Goal: Task Accomplishment & Management: Manage account settings

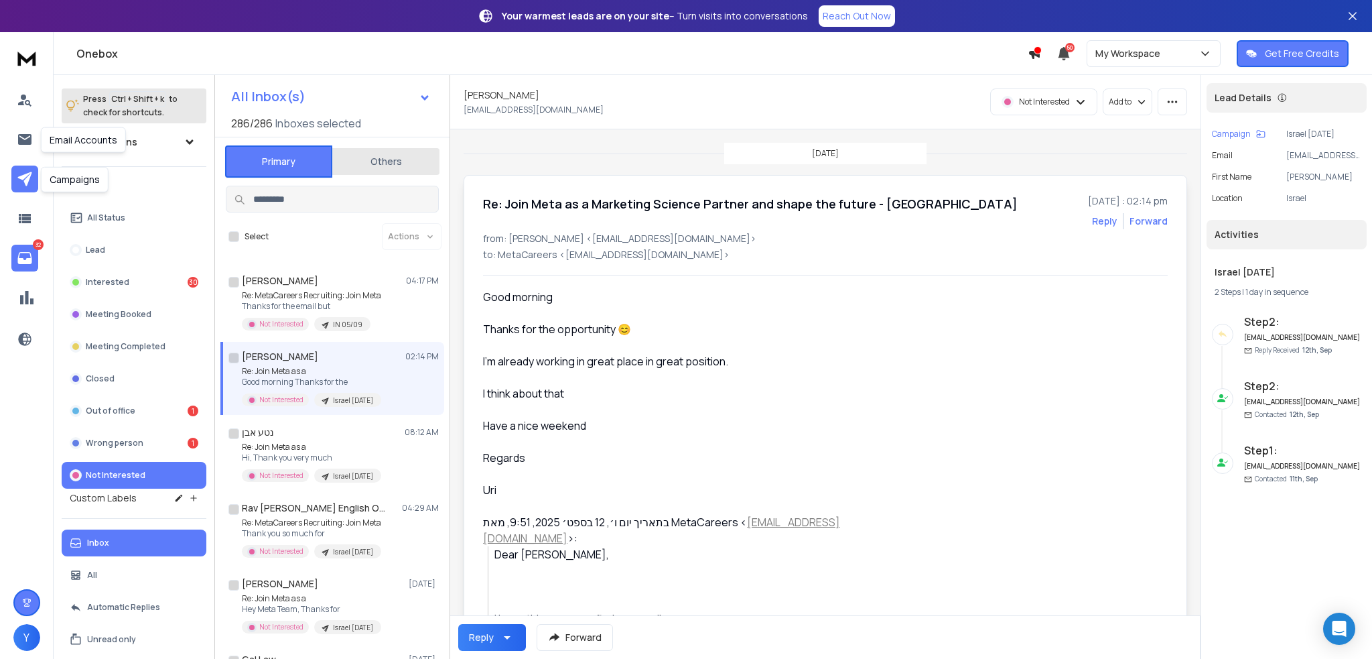
click at [29, 179] on icon at bounding box center [24, 179] width 14 height 14
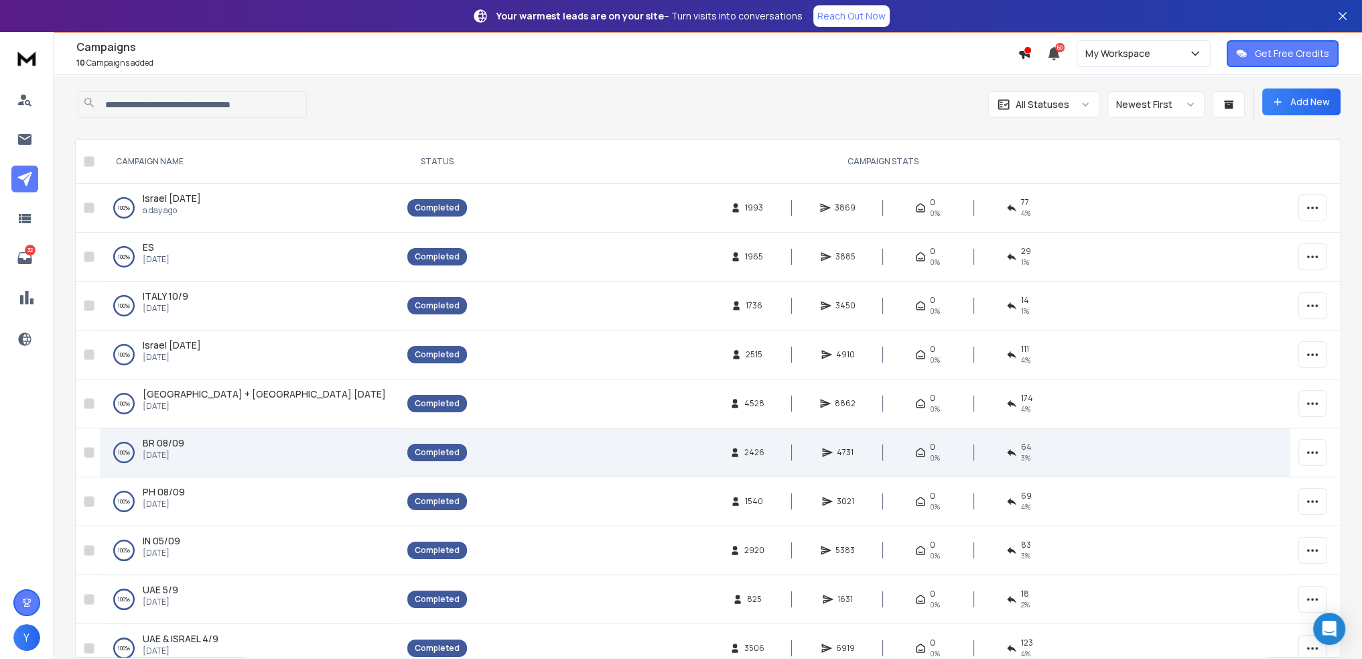
click at [1311, 455] on button "button" at bounding box center [1313, 452] width 28 height 27
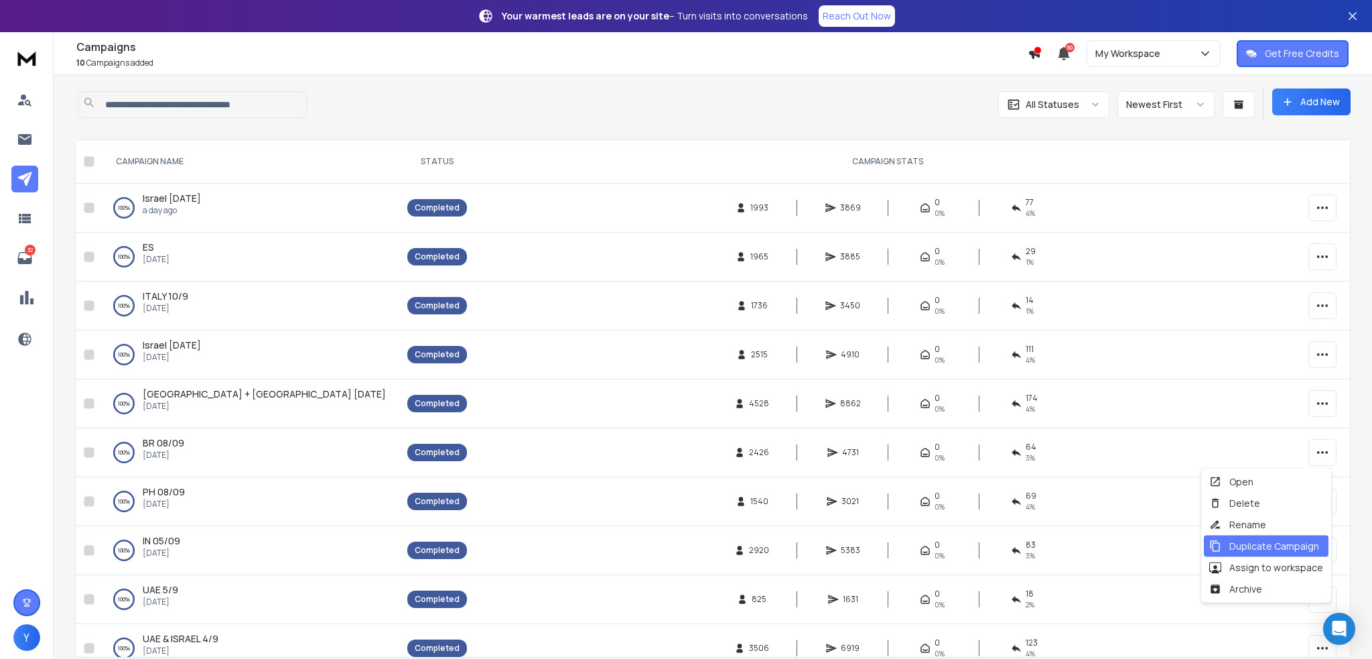
click at [1248, 540] on div "Duplicate Campaign" at bounding box center [1265, 545] width 110 height 13
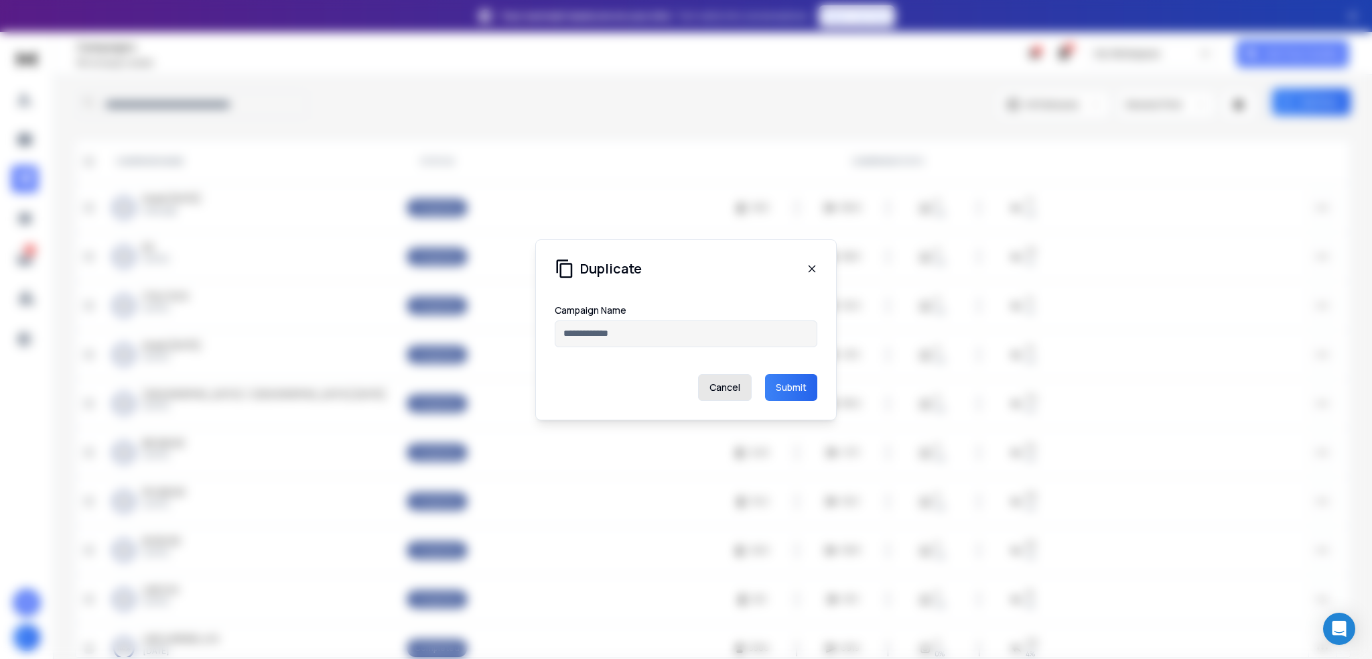
click at [718, 381] on p "Cancel" at bounding box center [725, 387] width 54 height 27
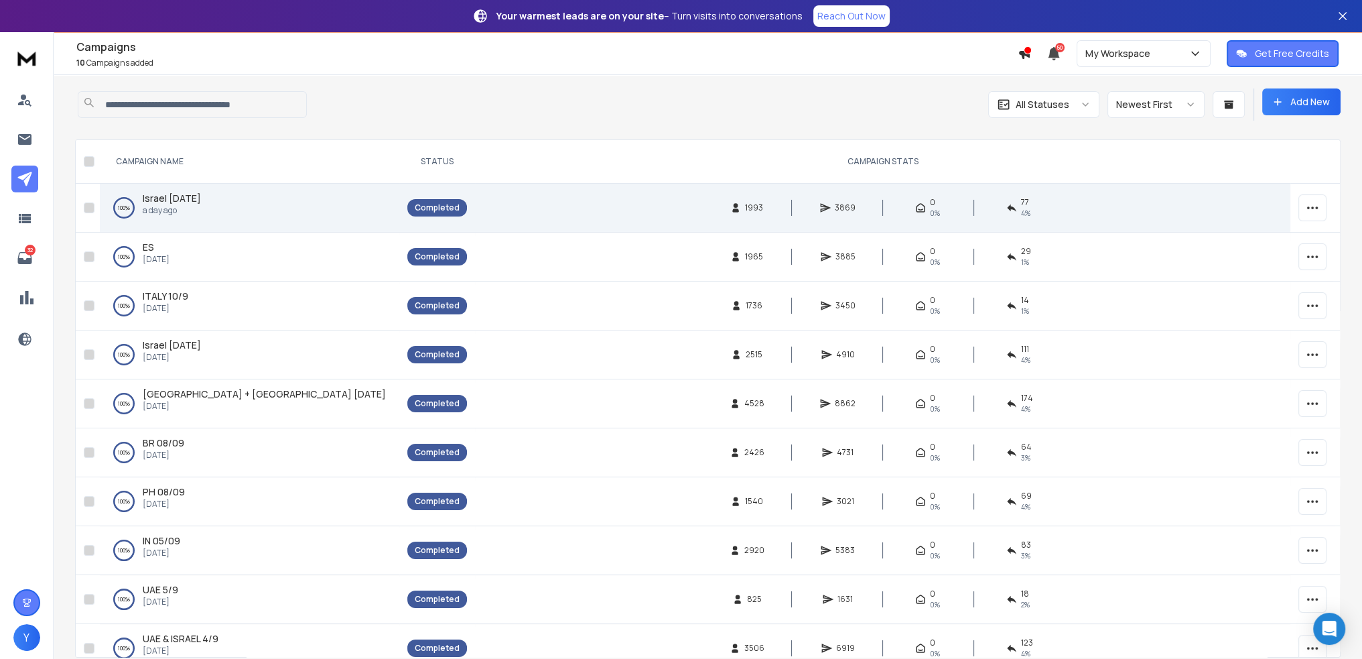
click at [1307, 206] on icon "button" at bounding box center [1312, 207] width 11 height 3
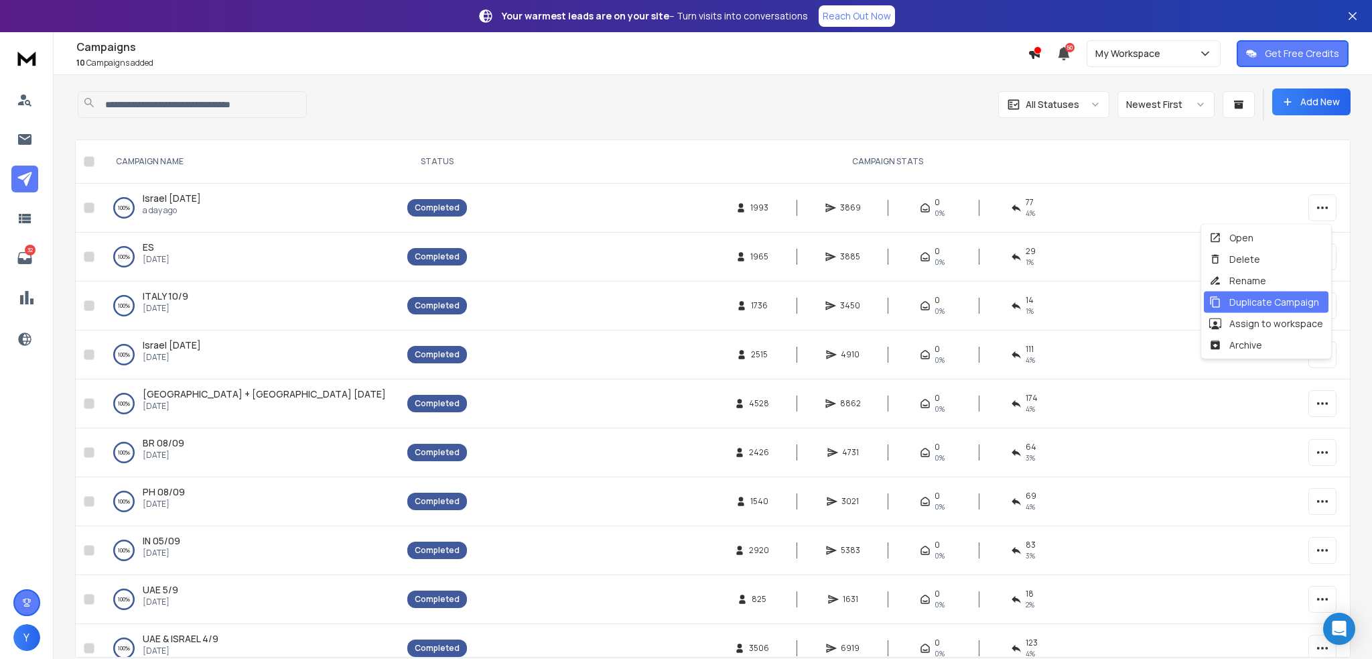
click at [1259, 301] on div "Duplicate Campaign" at bounding box center [1265, 302] width 110 height 13
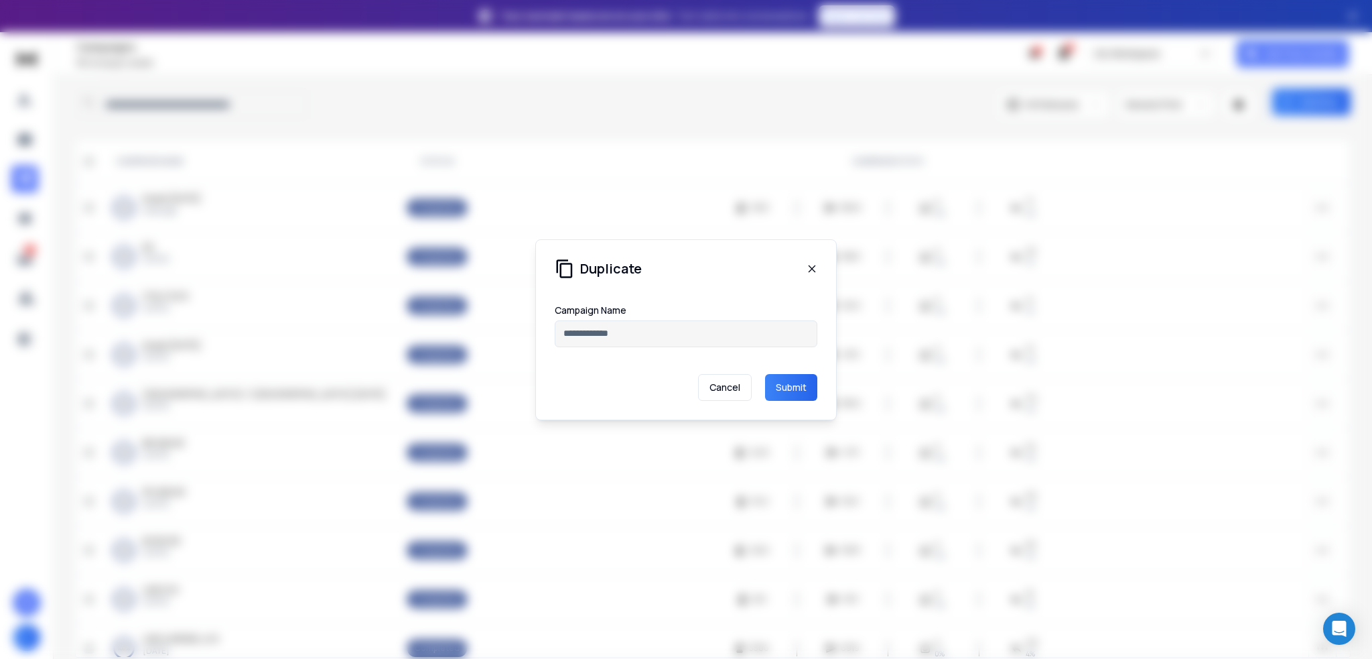
click at [621, 335] on input "text" at bounding box center [686, 333] width 263 height 27
type input "**********"
click at [765, 374] on button "Submit" at bounding box center [791, 387] width 52 height 27
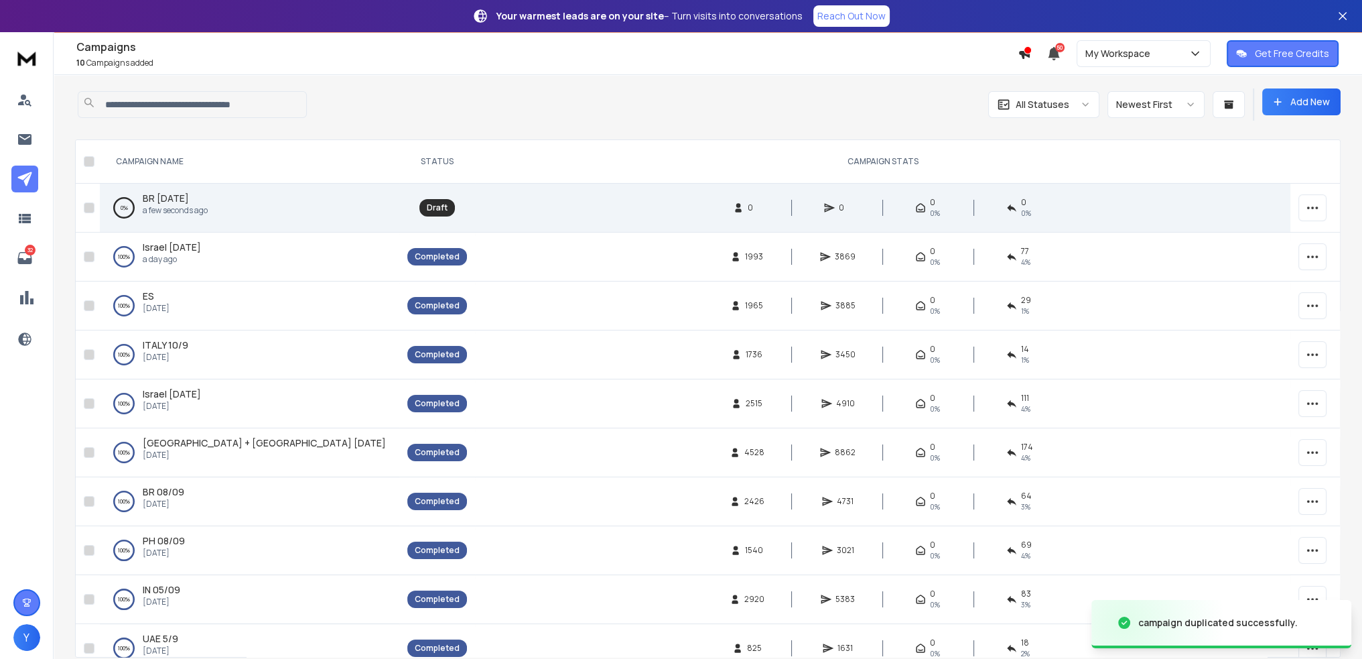
click at [483, 198] on div "0 0 0 0% 0 0%" at bounding box center [882, 207] width 799 height 21
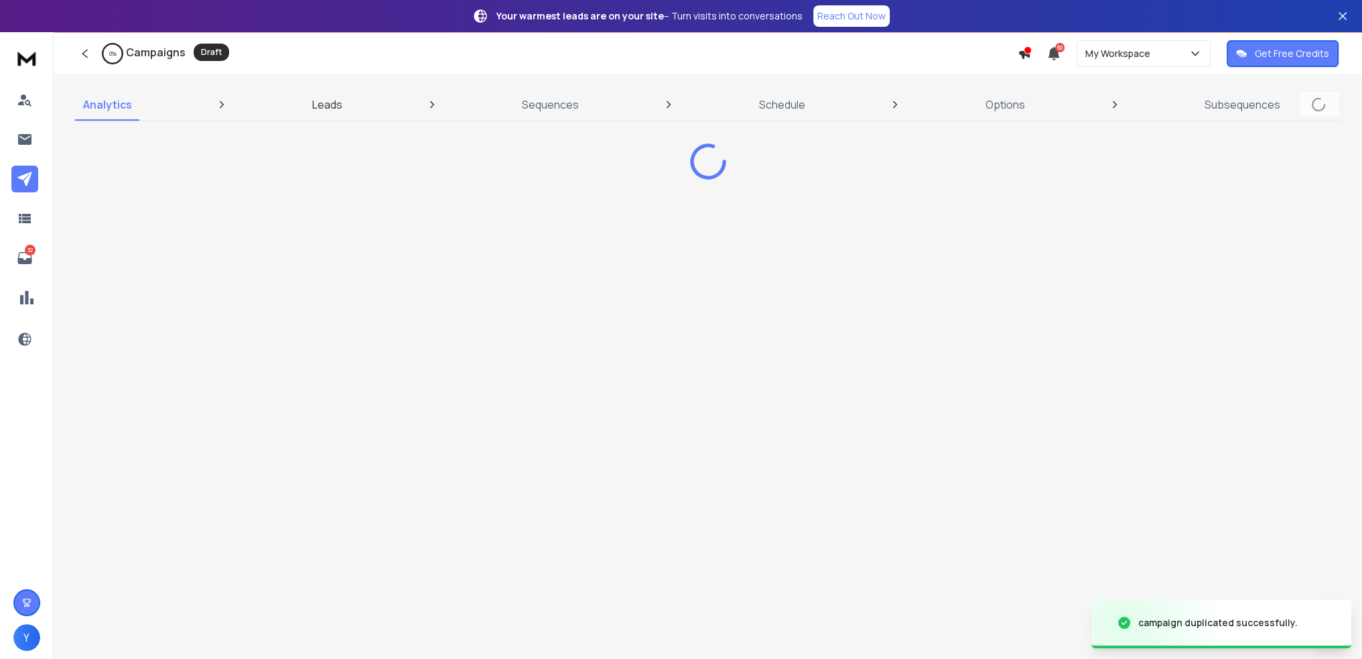
click at [317, 102] on p "Leads" at bounding box center [327, 104] width 30 height 16
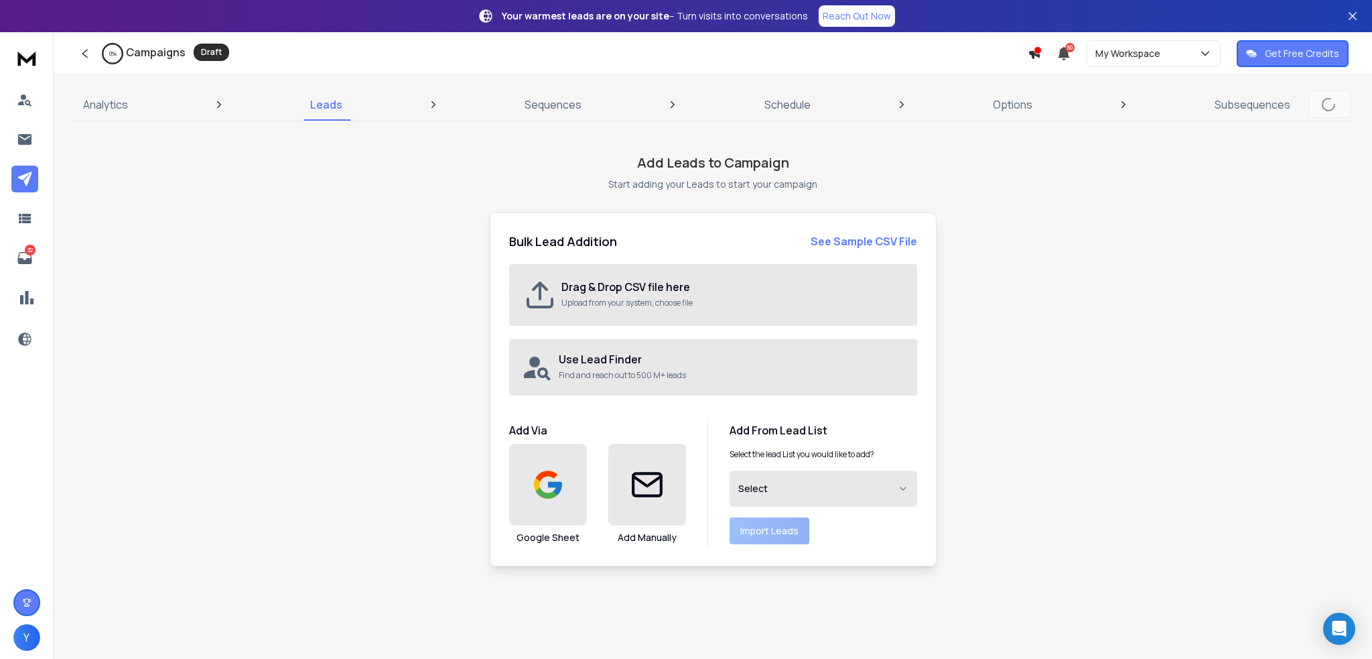
click at [624, 300] on p "Upload from your system, choose file" at bounding box center [732, 303] width 341 height 11
type input "**********"
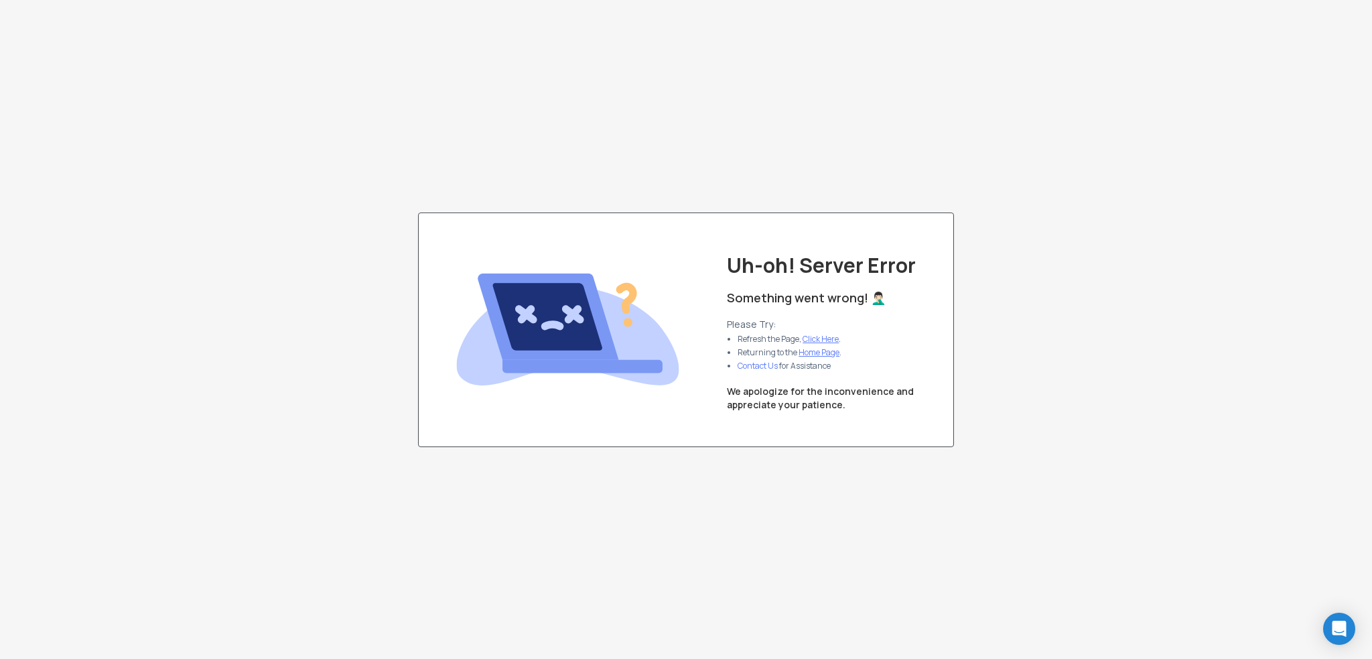
click at [663, 190] on div "Uh-oh! Server Error Something went wrong! 🤦🏻‍♂️ Please Try: Refresh the Page, C…" at bounding box center [686, 329] width 1372 height 659
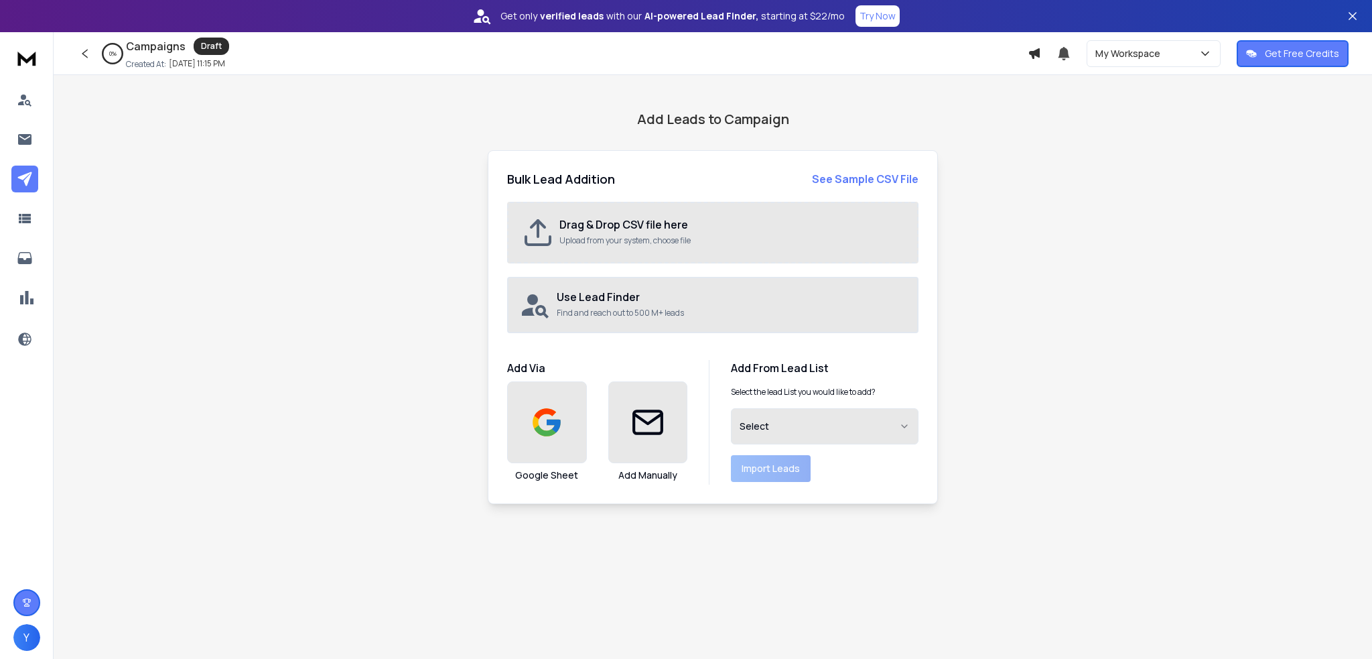
click at [606, 213] on div "Drag & Drop CSV file here Upload from your system, choose file" at bounding box center [712, 233] width 411 height 62
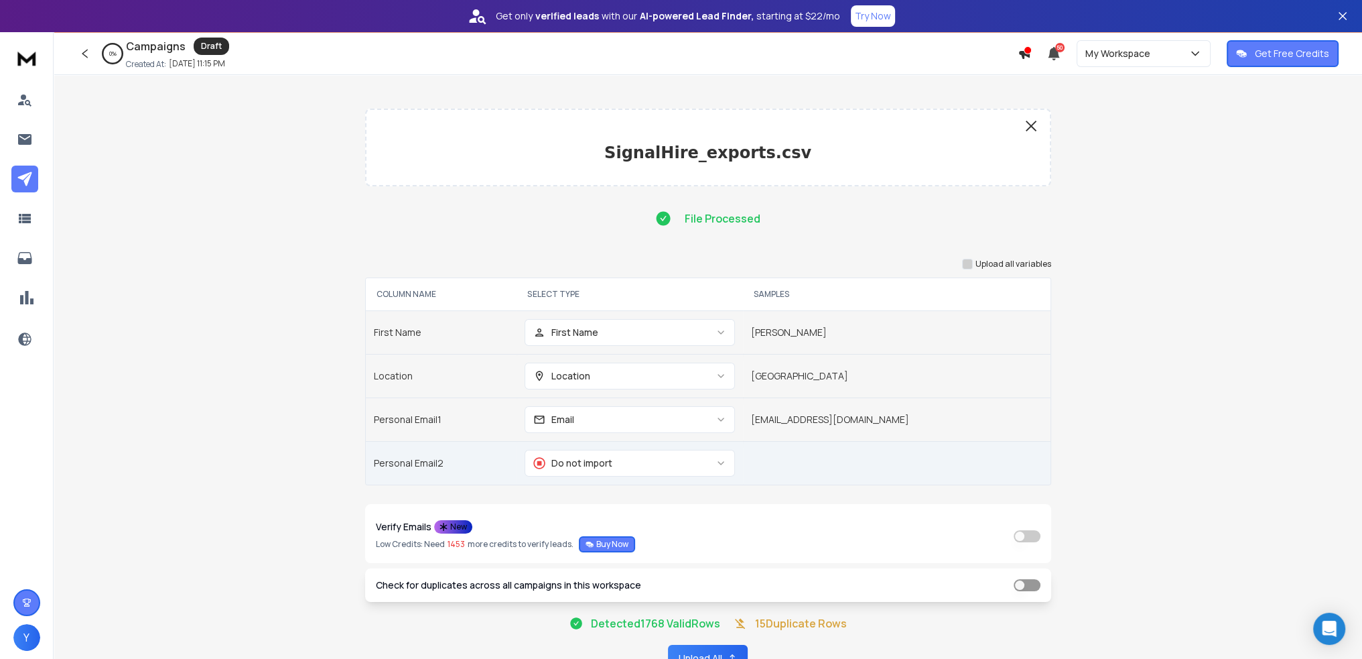
scroll to position [42, 0]
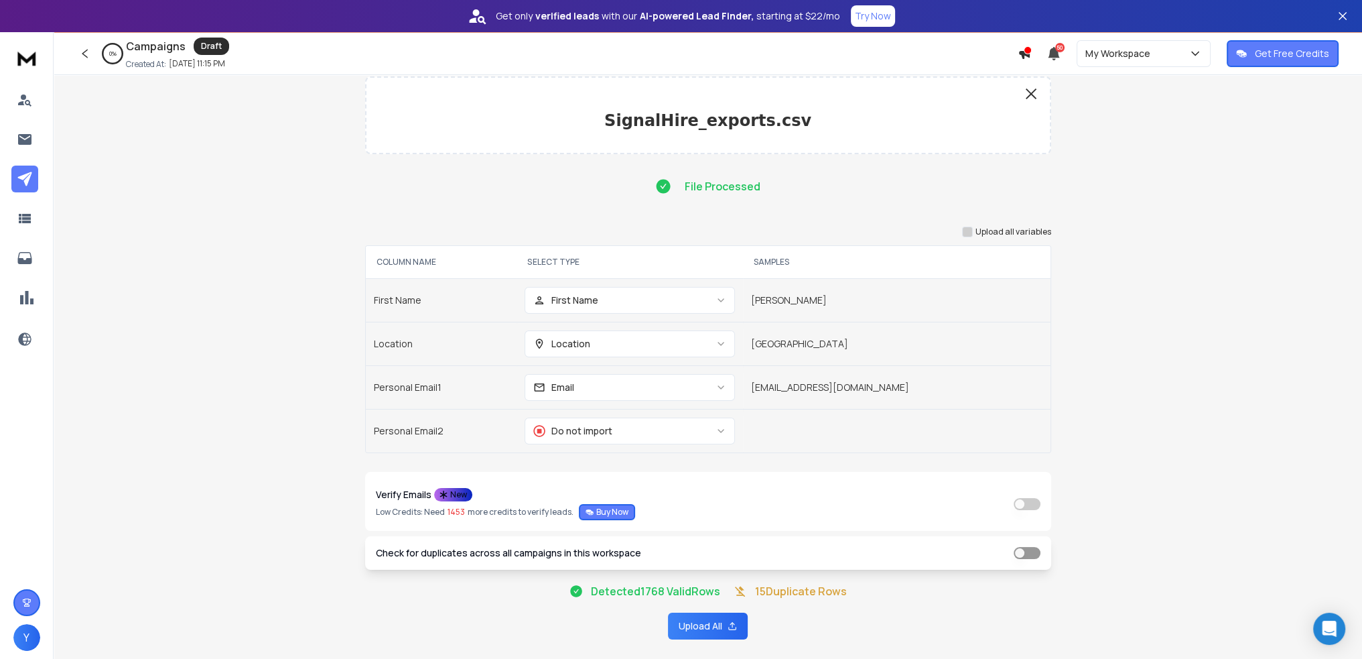
click at [692, 616] on button "Upload All" at bounding box center [708, 625] width 80 height 27
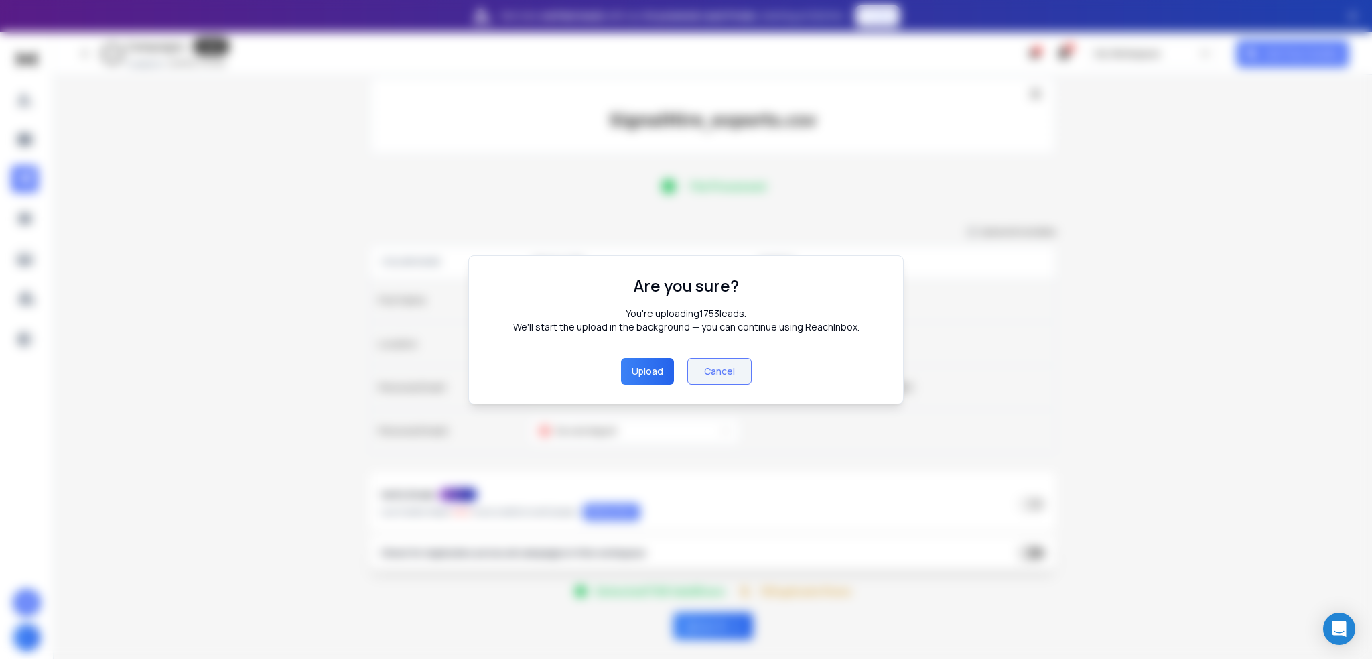
click at [646, 377] on button "Upload" at bounding box center [647, 371] width 53 height 27
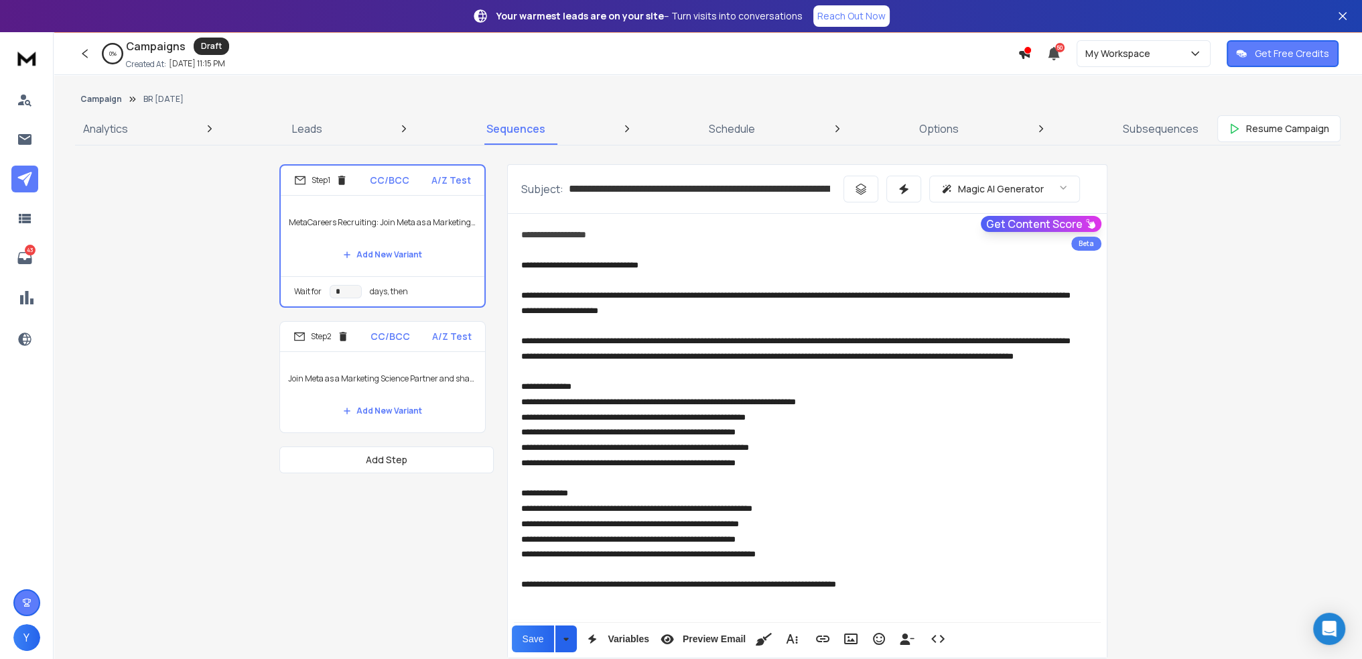
click at [344, 132] on div "Analytics Leads Sequences Schedule Options Subsequences" at bounding box center [641, 129] width 1132 height 32
click at [320, 125] on p "Leads" at bounding box center [307, 129] width 30 height 16
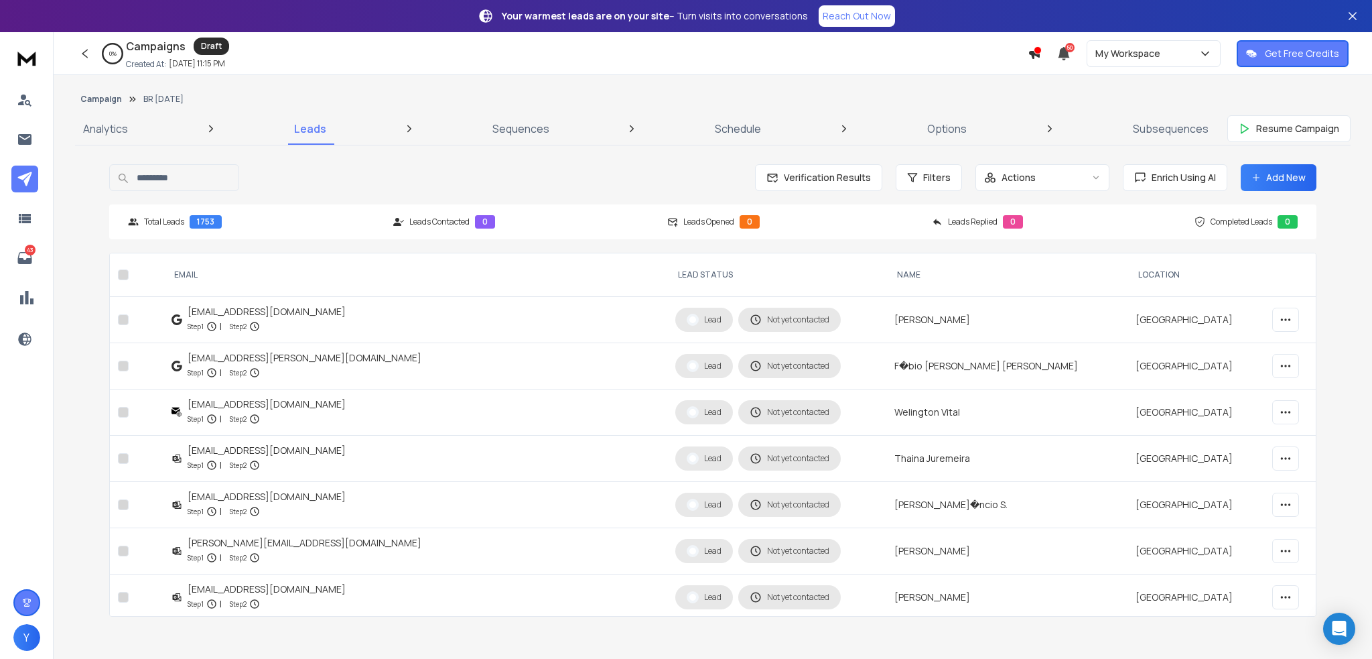
click at [1261, 176] on icon at bounding box center [1256, 177] width 9 height 9
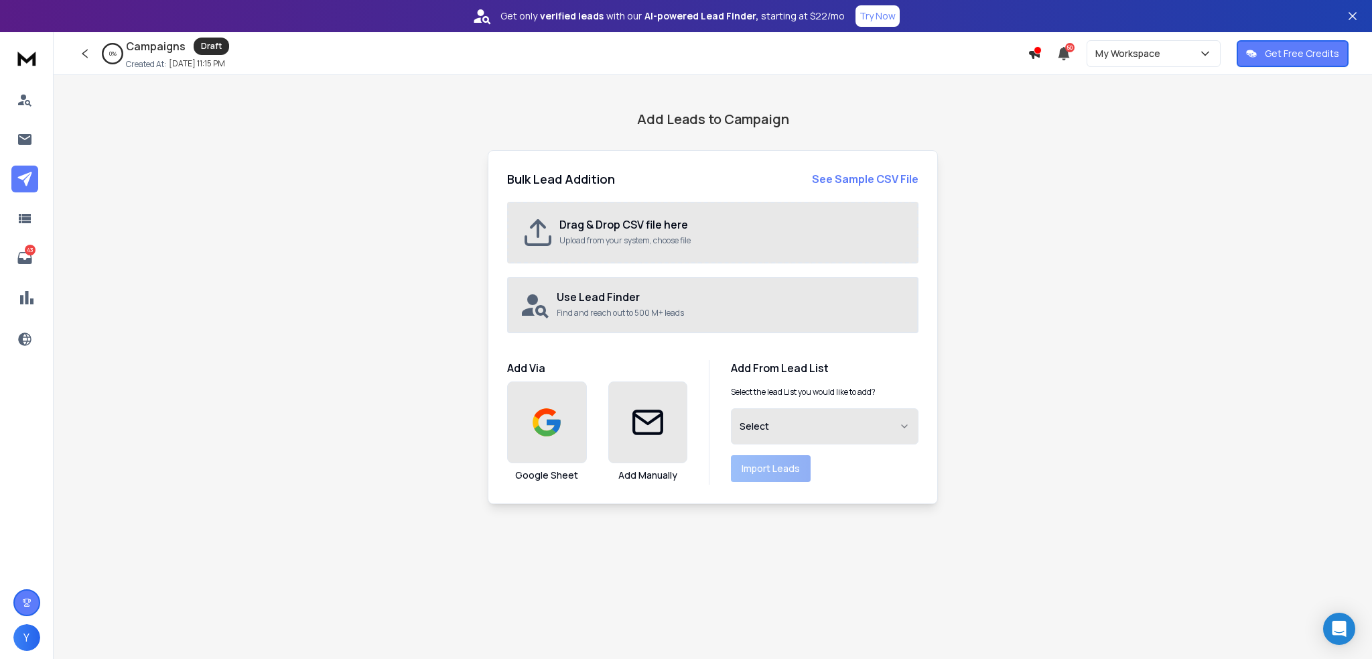
click at [747, 245] on p "Upload from your system, choose file" at bounding box center [732, 240] width 344 height 11
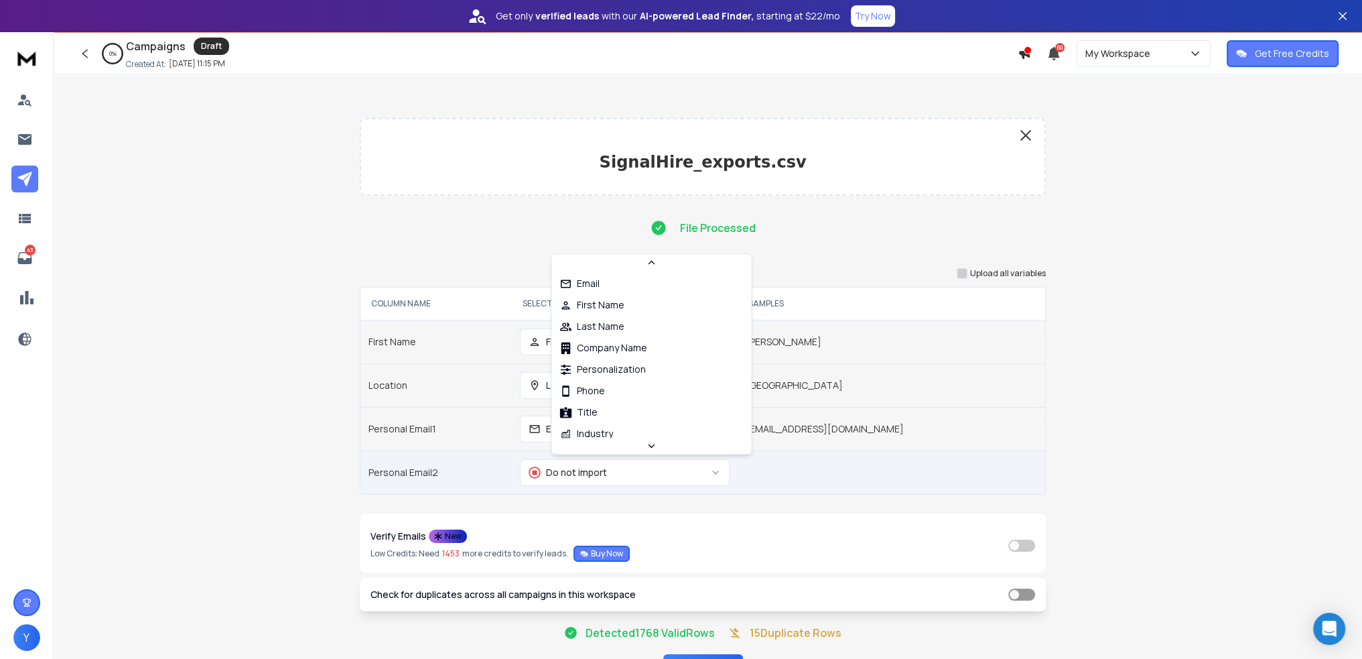
click at [595, 478] on button "Do not import" at bounding box center [625, 472] width 210 height 27
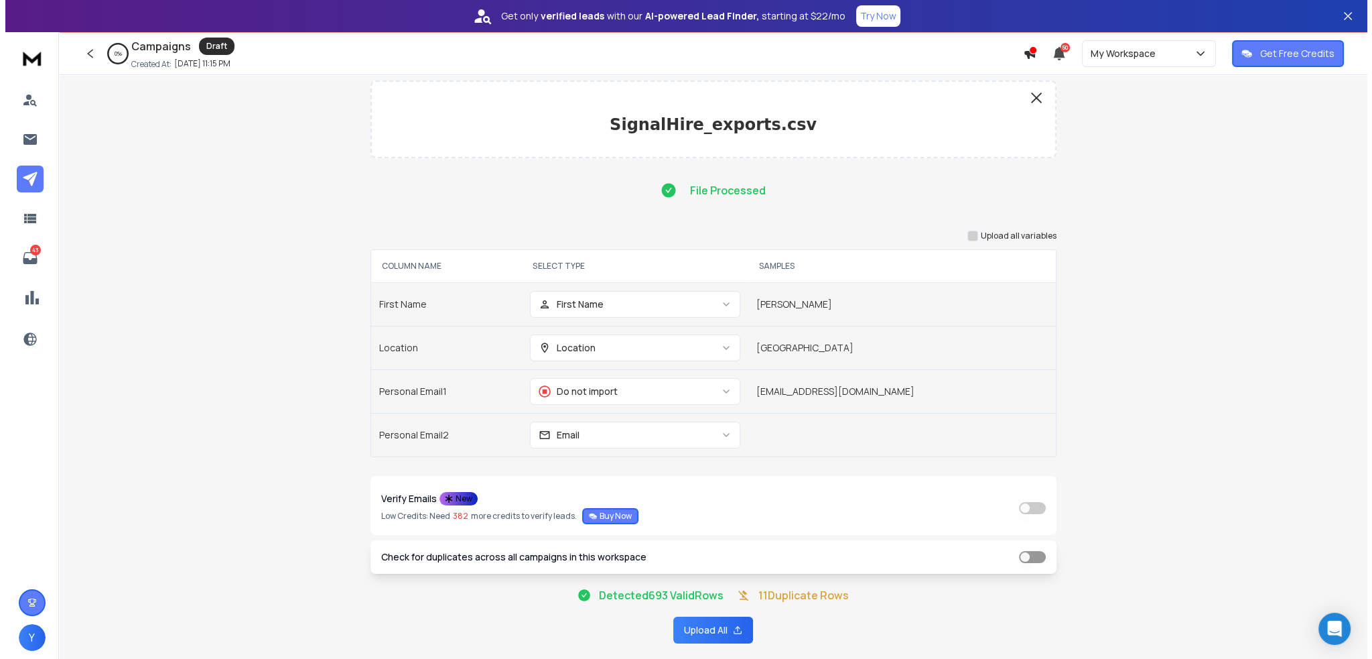
scroll to position [42, 0]
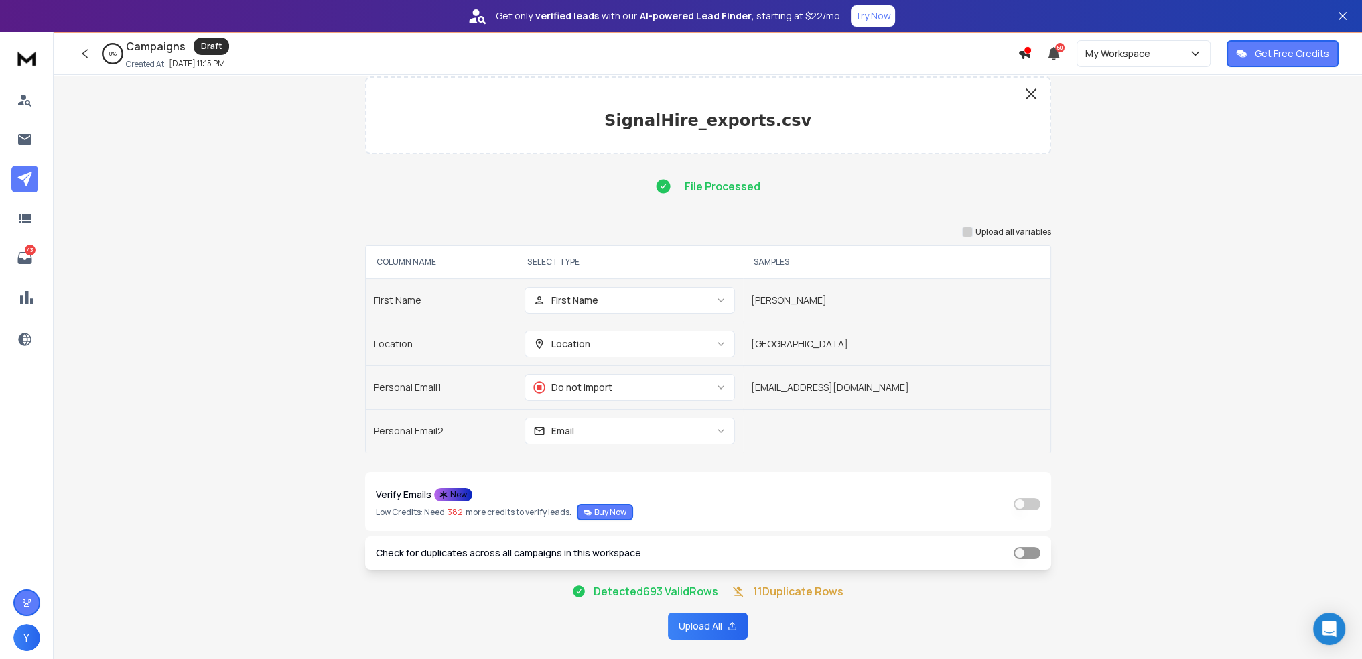
click at [686, 625] on button "Upload All" at bounding box center [708, 625] width 80 height 27
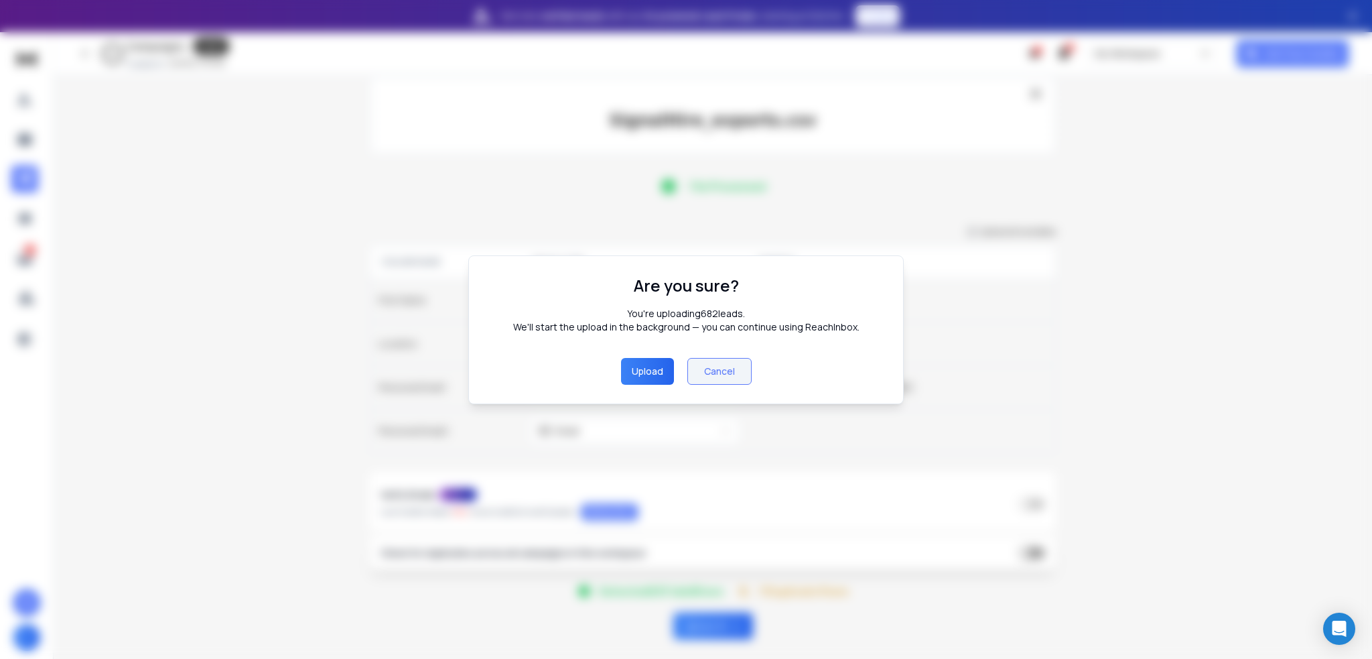
click at [623, 372] on button "Upload" at bounding box center [647, 371] width 53 height 27
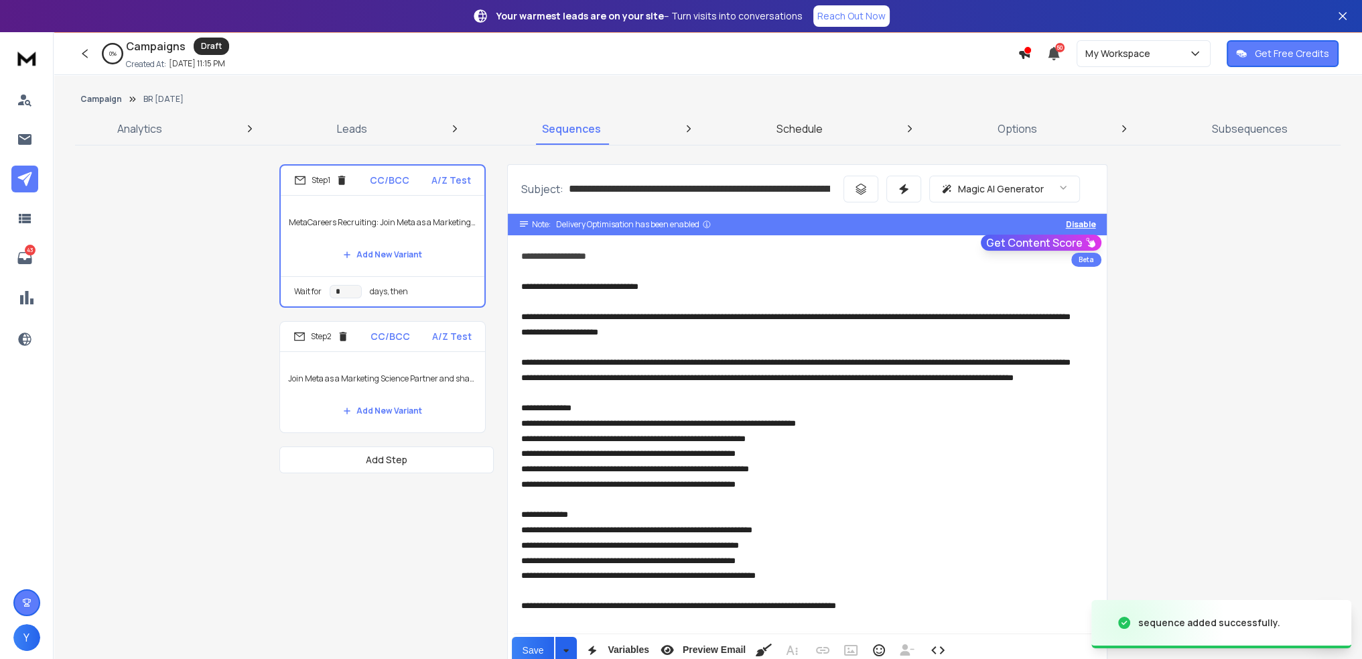
click at [783, 129] on p "Schedule" at bounding box center [799, 129] width 46 height 16
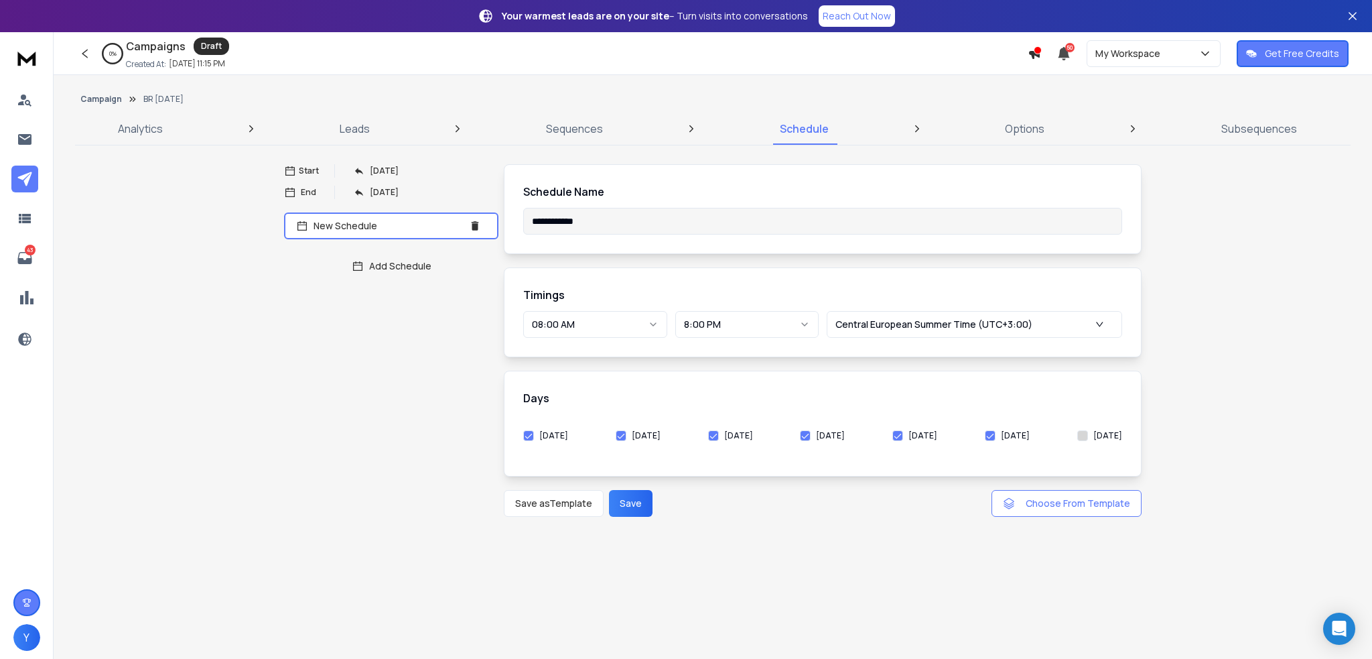
click at [356, 190] on icon at bounding box center [359, 192] width 11 height 11
click at [357, 166] on icon at bounding box center [359, 171] width 11 height 11
click at [638, 499] on button "Save" at bounding box center [631, 503] width 44 height 27
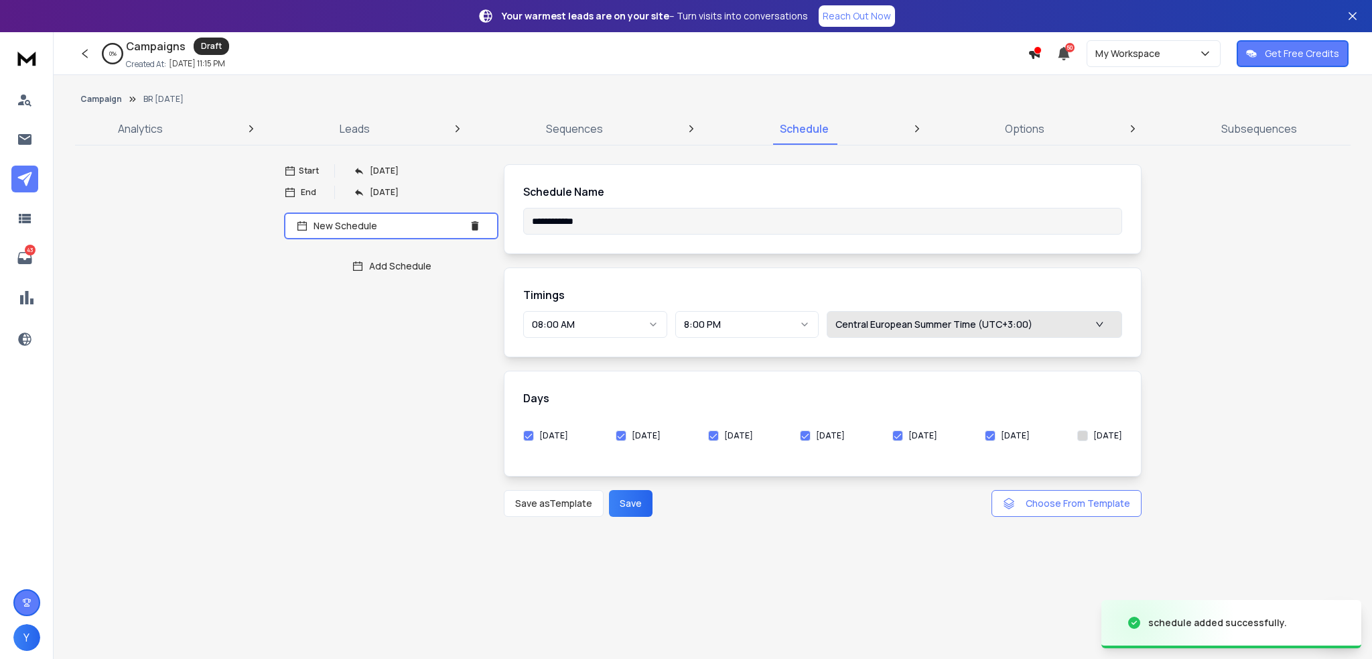
click at [898, 326] on p "Central European Summer Time (UTC+3:00)" at bounding box center [937, 324] width 202 height 13
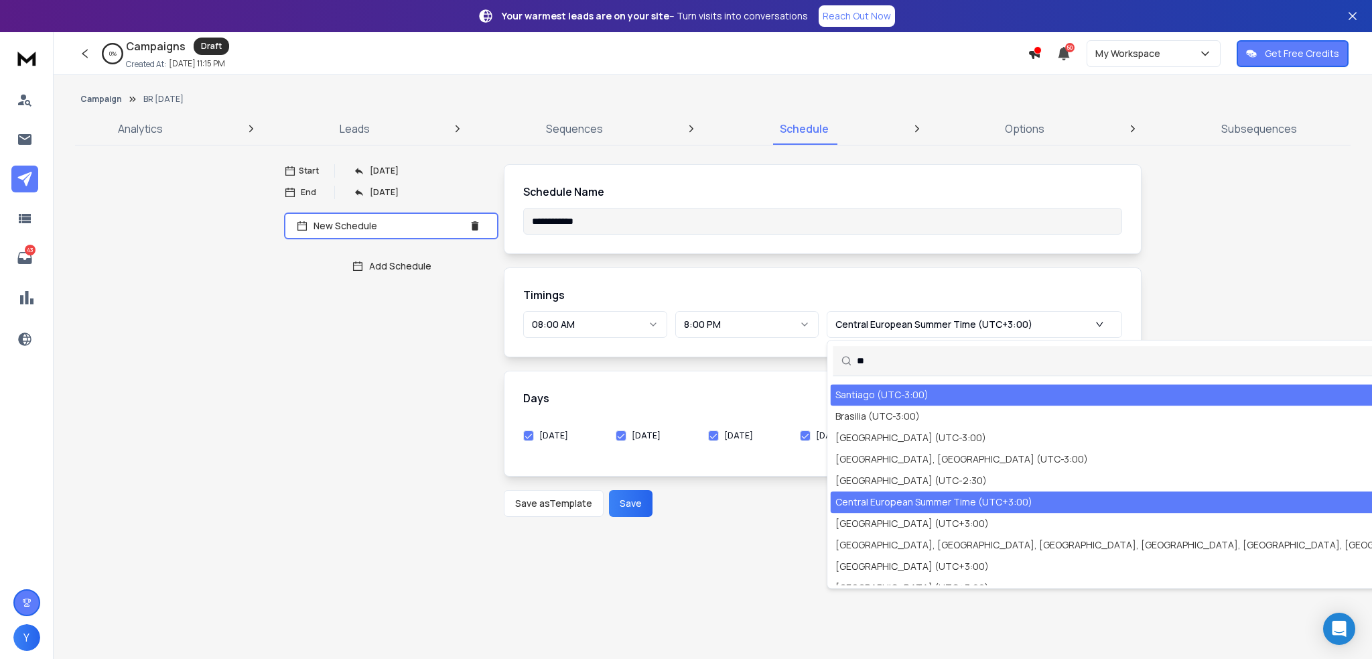
type input "**"
click at [898, 399] on div "Santiago (UTC-3:00)" at bounding box center [882, 394] width 93 height 13
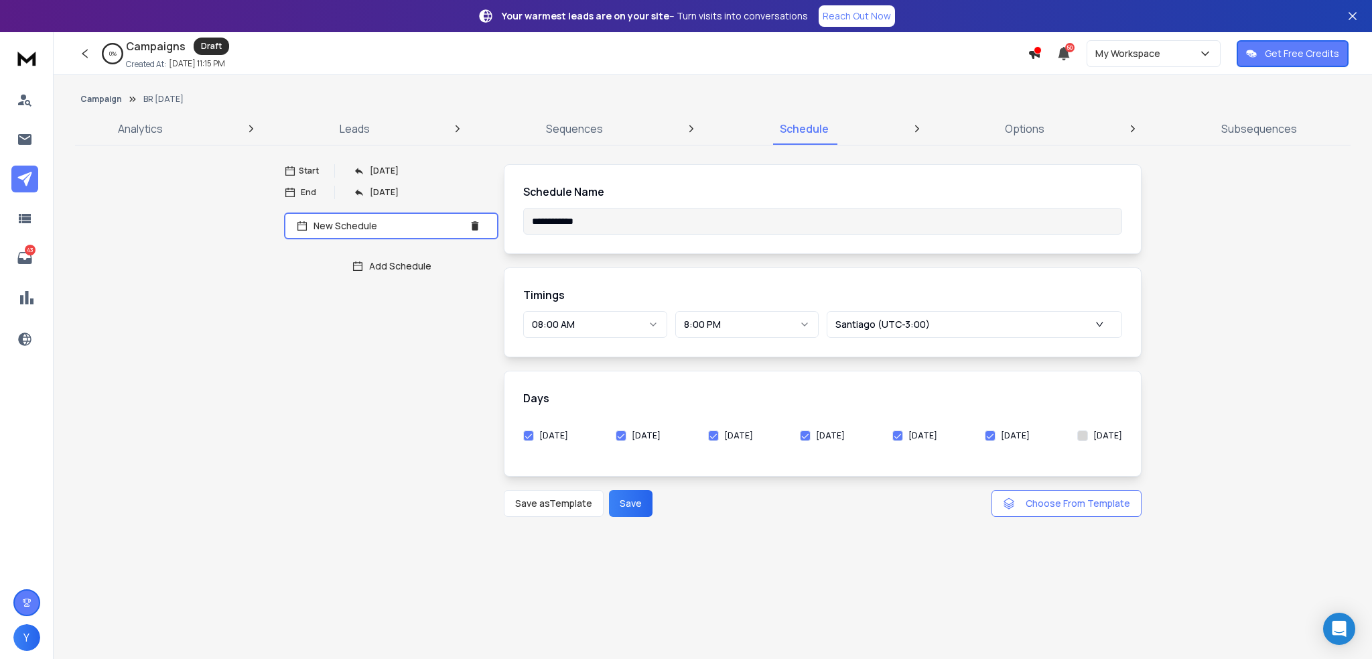
click at [631, 505] on button "Save" at bounding box center [631, 503] width 44 height 27
click at [1023, 135] on p "Options" at bounding box center [1025, 129] width 40 height 16
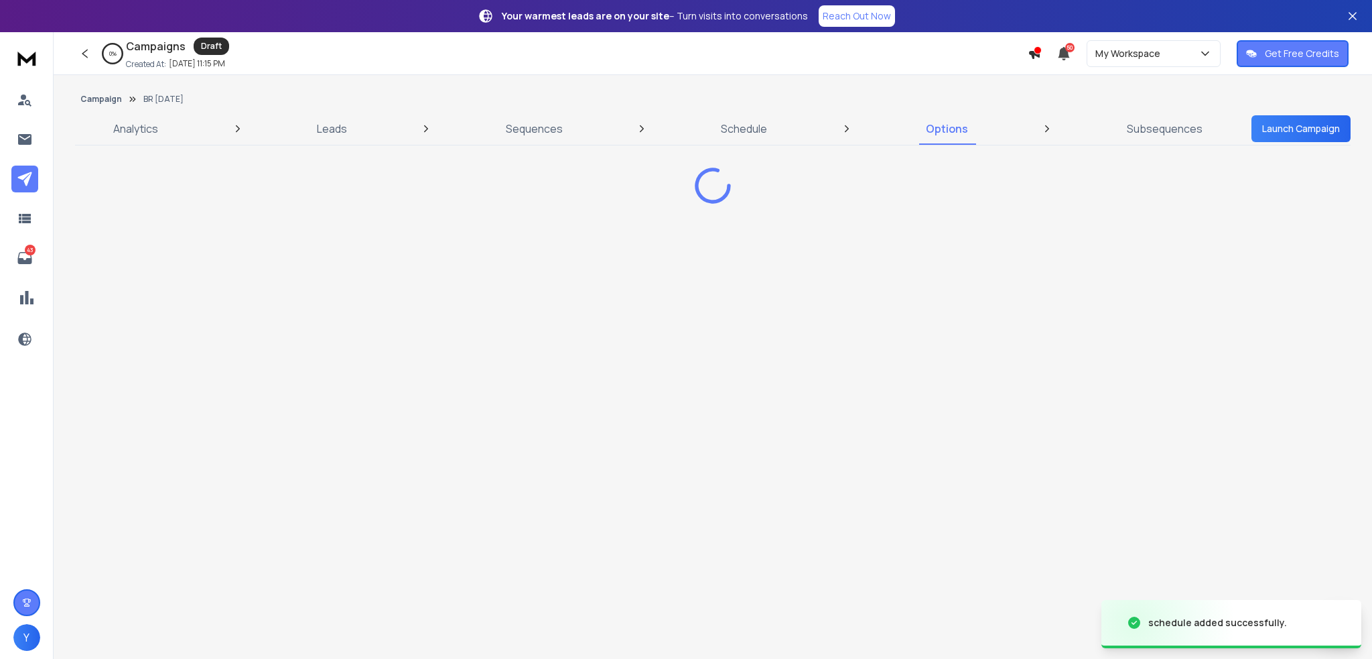
select select "*"
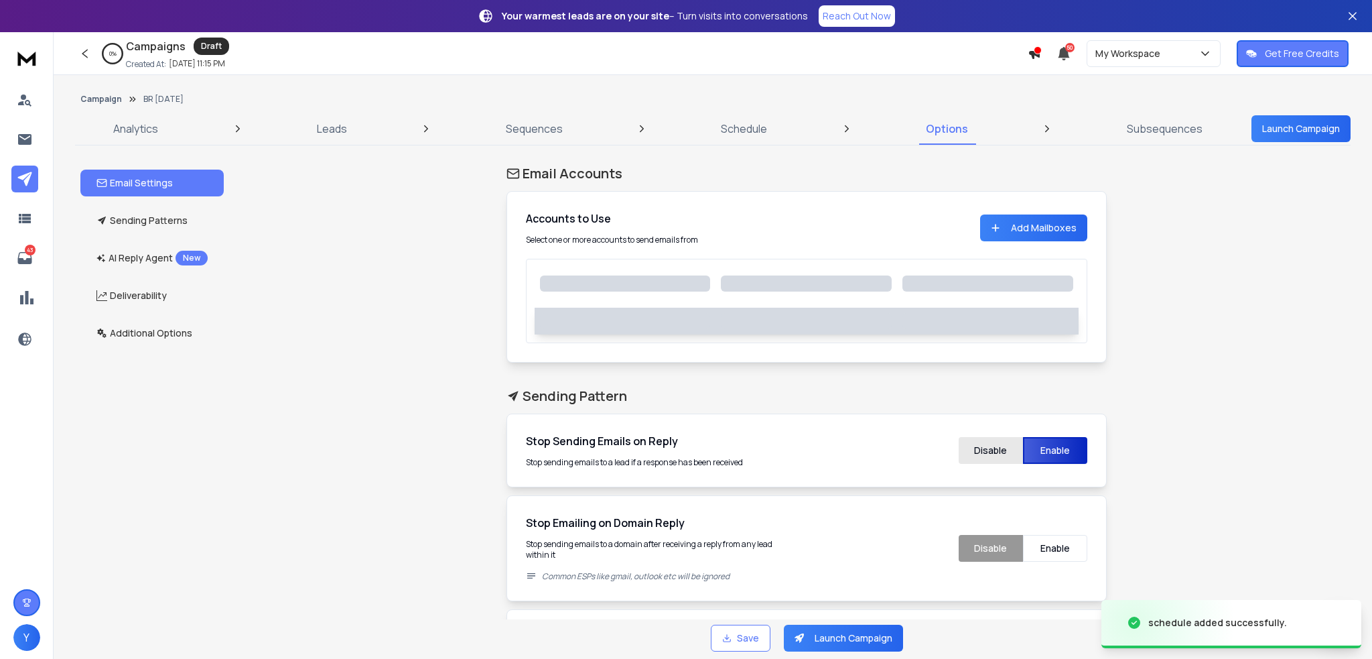
click at [1308, 123] on button "Launch Campaign" at bounding box center [1301, 128] width 99 height 27
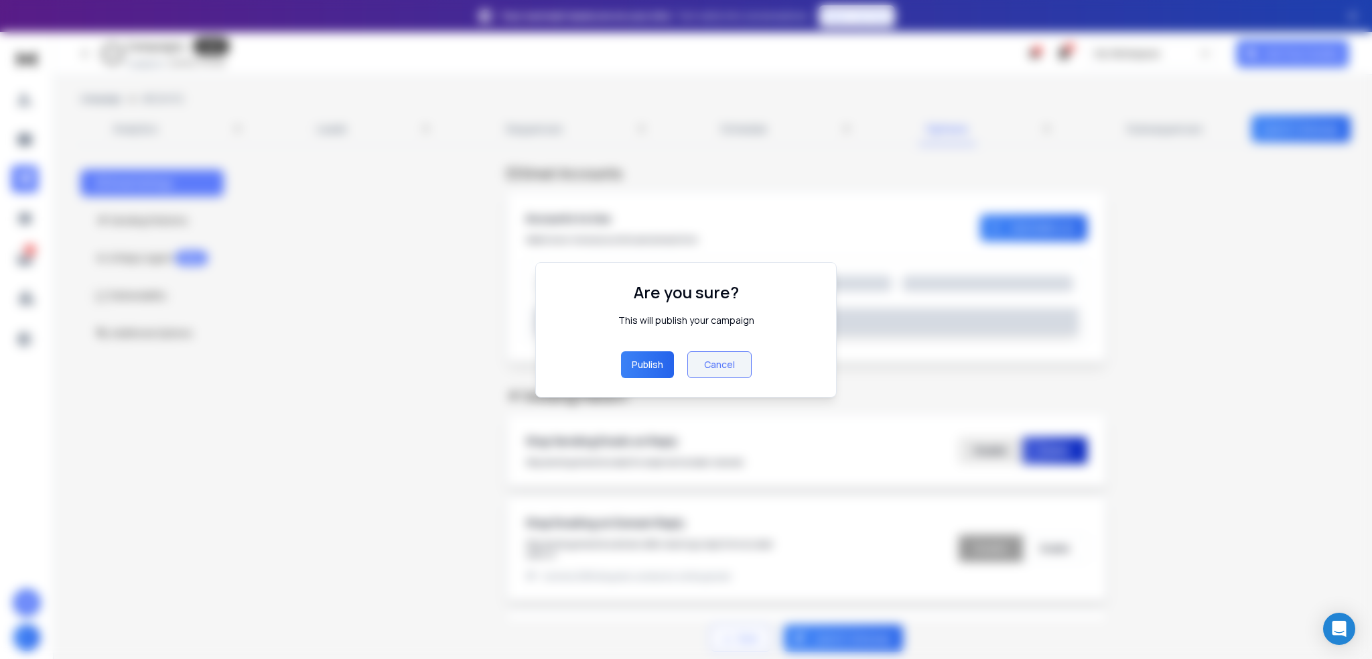
click at [658, 366] on button "Publish" at bounding box center [647, 364] width 53 height 27
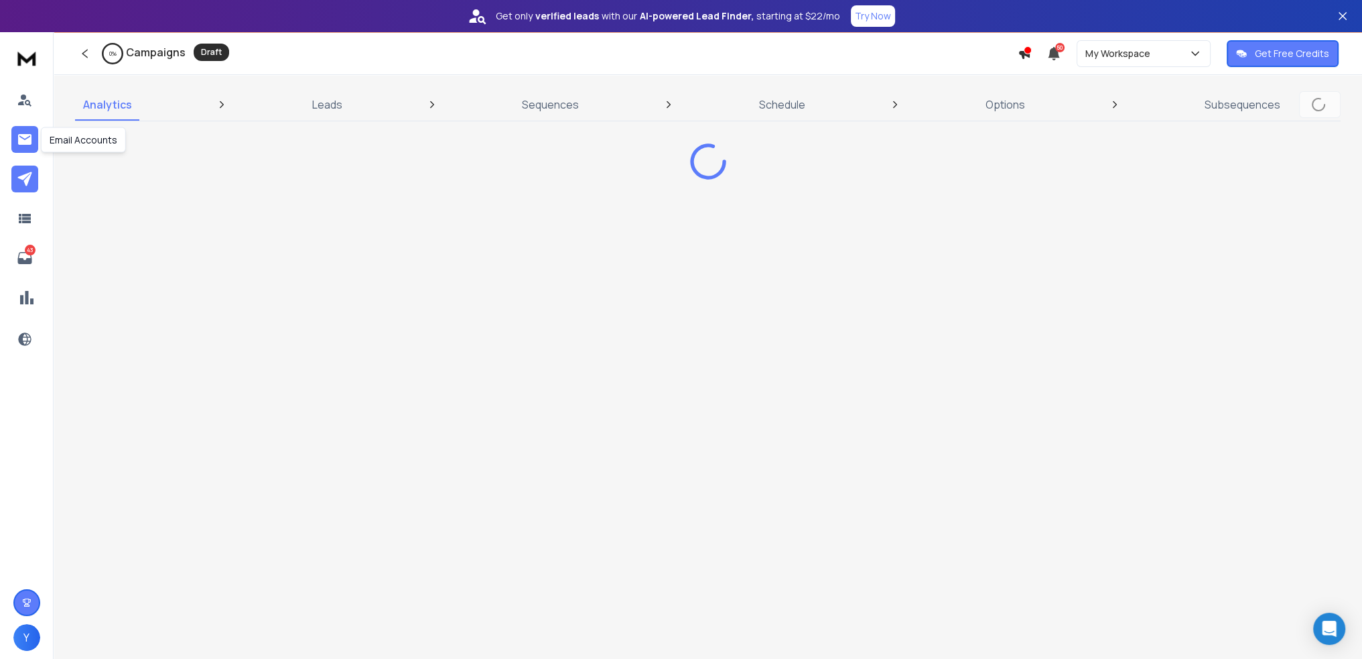
click at [22, 141] on icon at bounding box center [24, 139] width 13 height 11
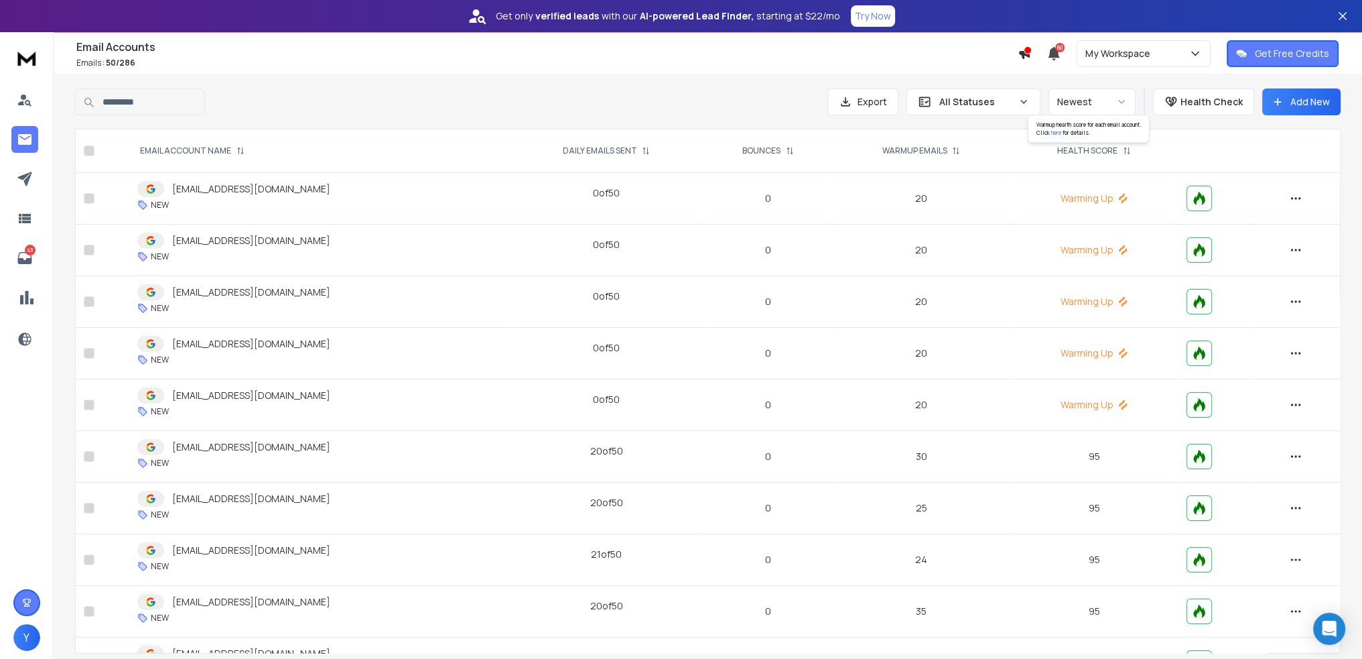
click at [1098, 153] on p "HEALTH SCORE" at bounding box center [1087, 150] width 60 height 11
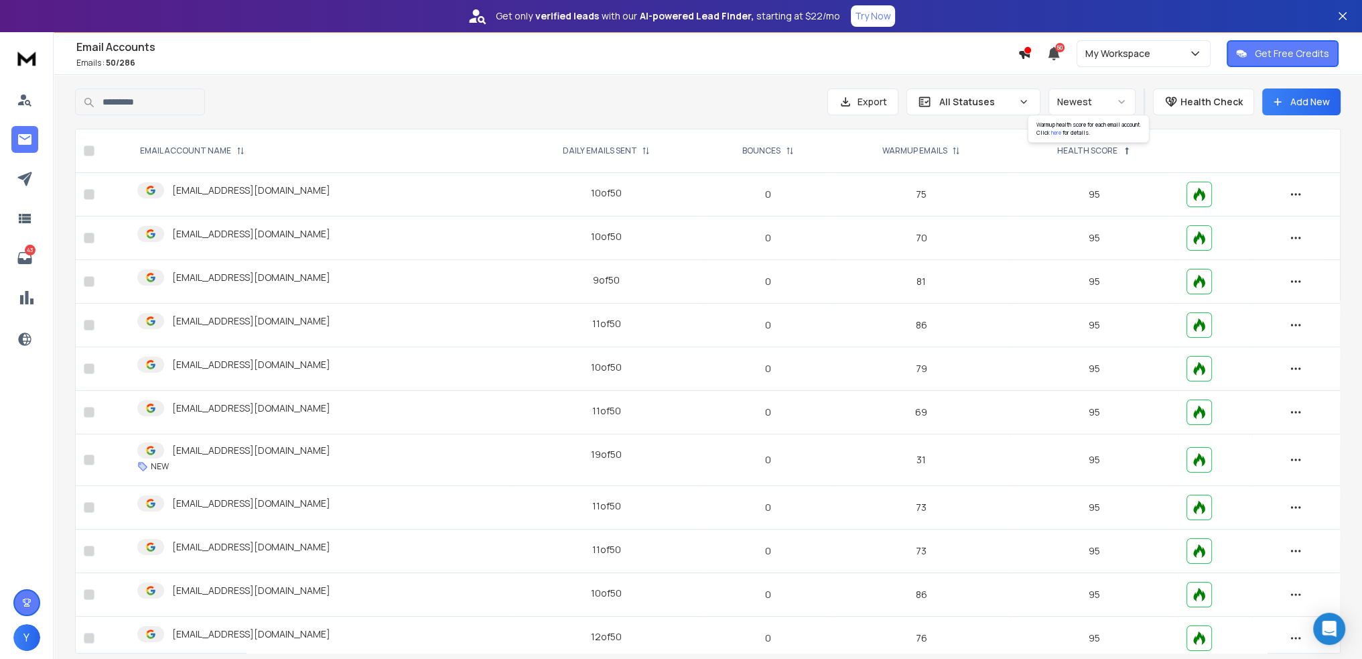
click at [1097, 152] on p "HEALTH SCORE" at bounding box center [1087, 150] width 60 height 11
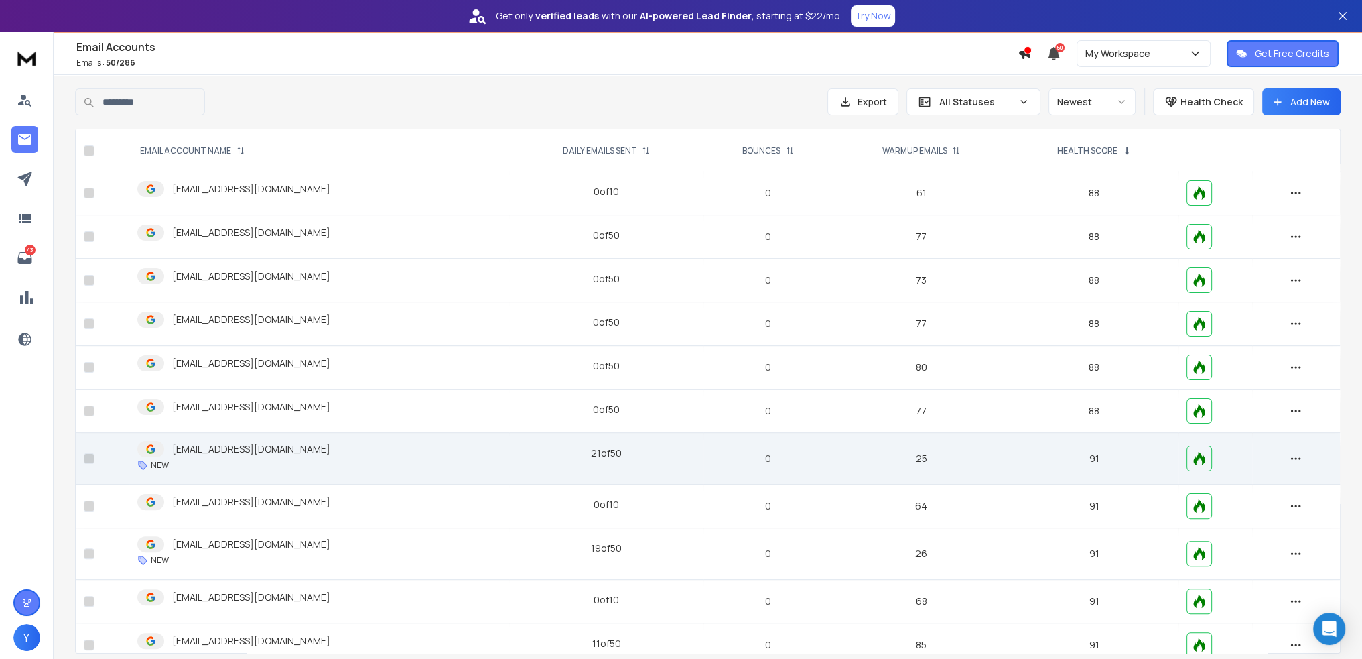
scroll to position [402, 0]
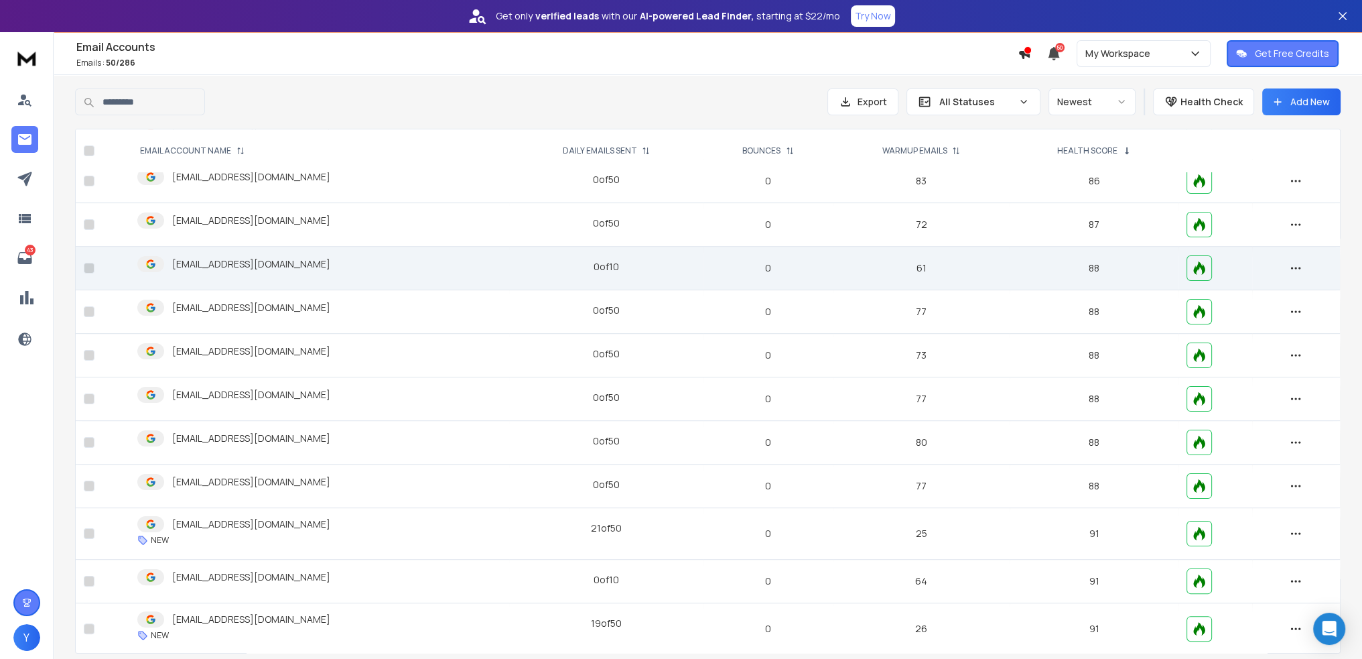
click at [1010, 276] on td "61" at bounding box center [921, 269] width 177 height 44
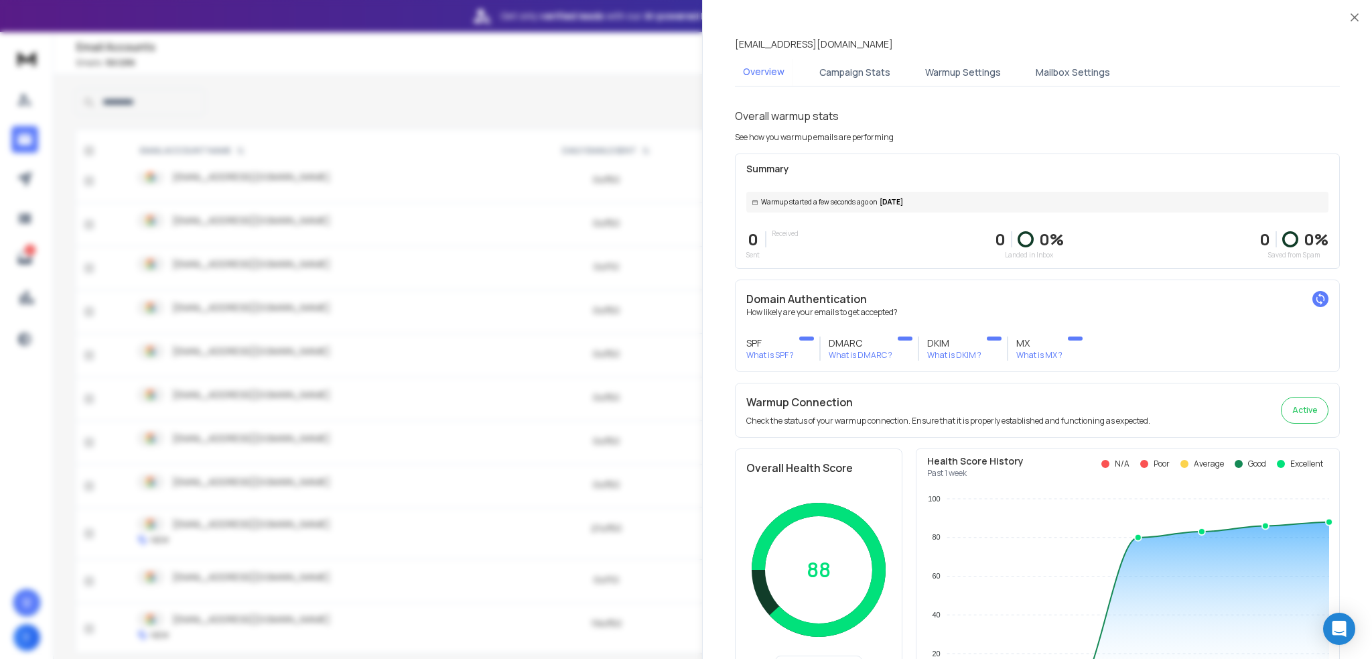
click at [574, 153] on div at bounding box center [686, 329] width 1372 height 659
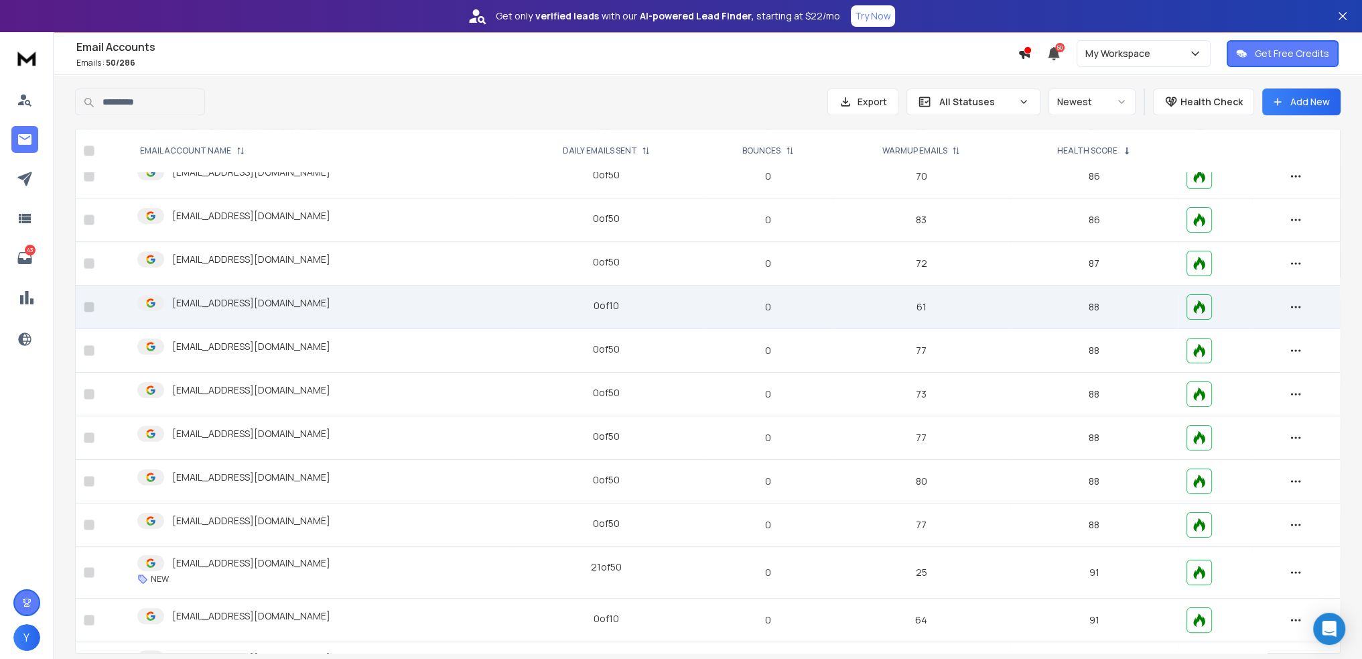
scroll to position [201, 0]
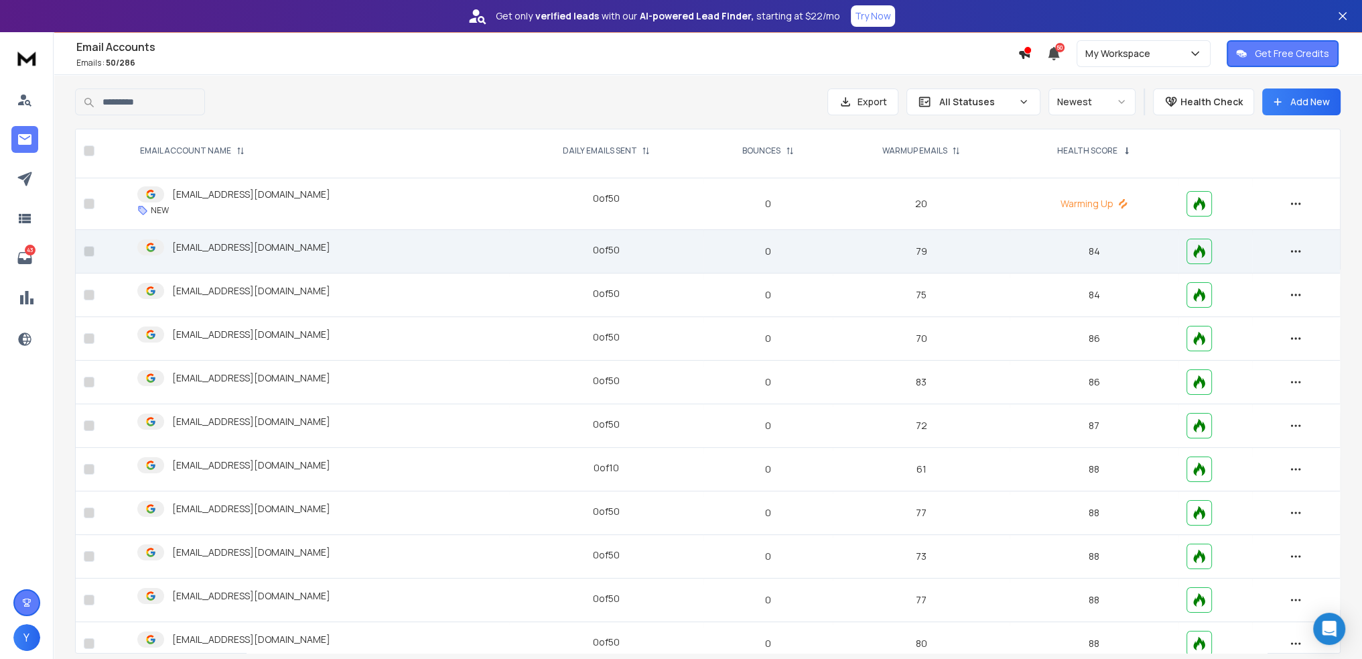
click at [1009, 257] on td "79" at bounding box center [921, 252] width 177 height 44
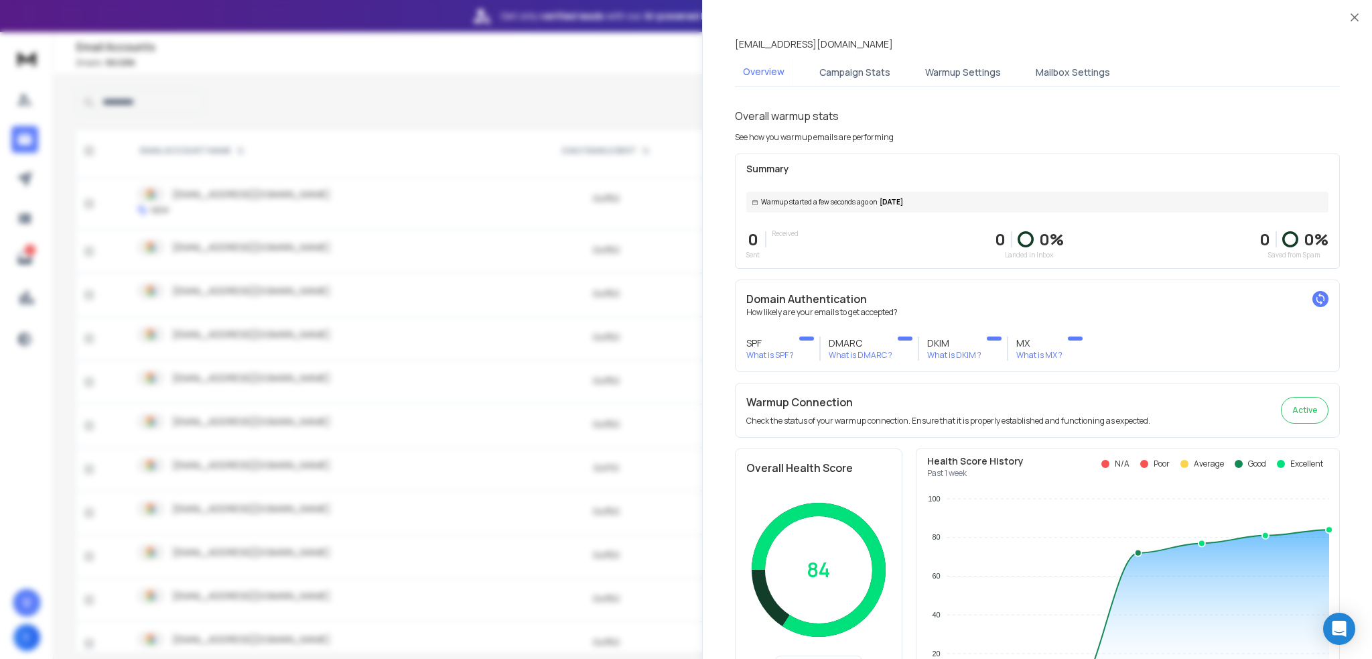
click at [586, 270] on div at bounding box center [686, 329] width 1372 height 659
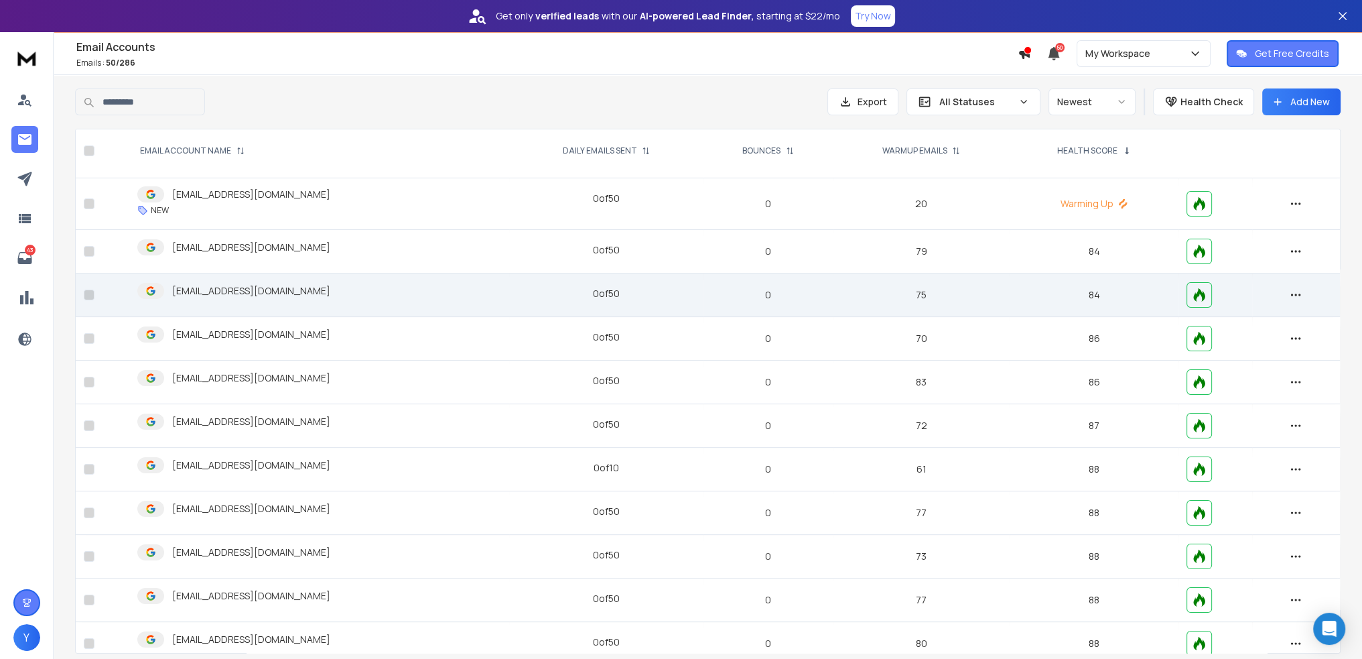
click at [919, 292] on td "75" at bounding box center [921, 295] width 177 height 44
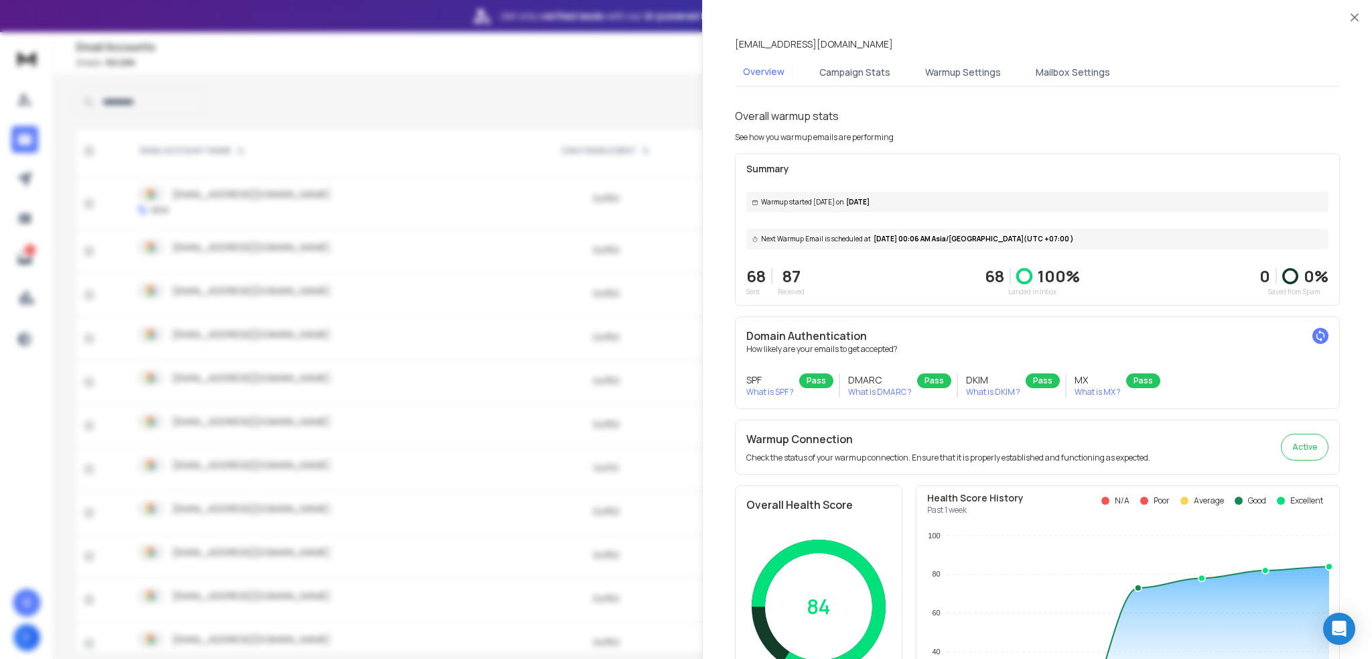
click at [1033, 291] on p "Landed in Inbox" at bounding box center [1032, 292] width 95 height 10
click at [604, 235] on div at bounding box center [686, 329] width 1372 height 659
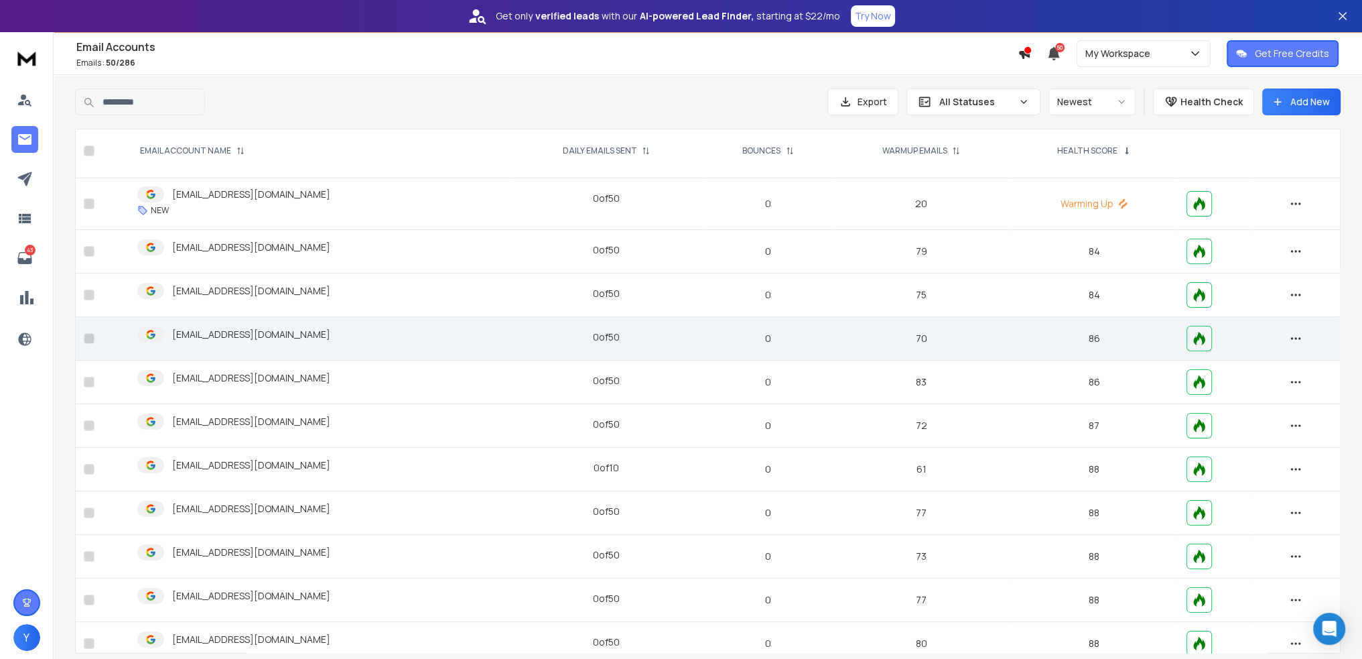
click at [620, 337] on div "0 of 50" at bounding box center [606, 336] width 27 height 13
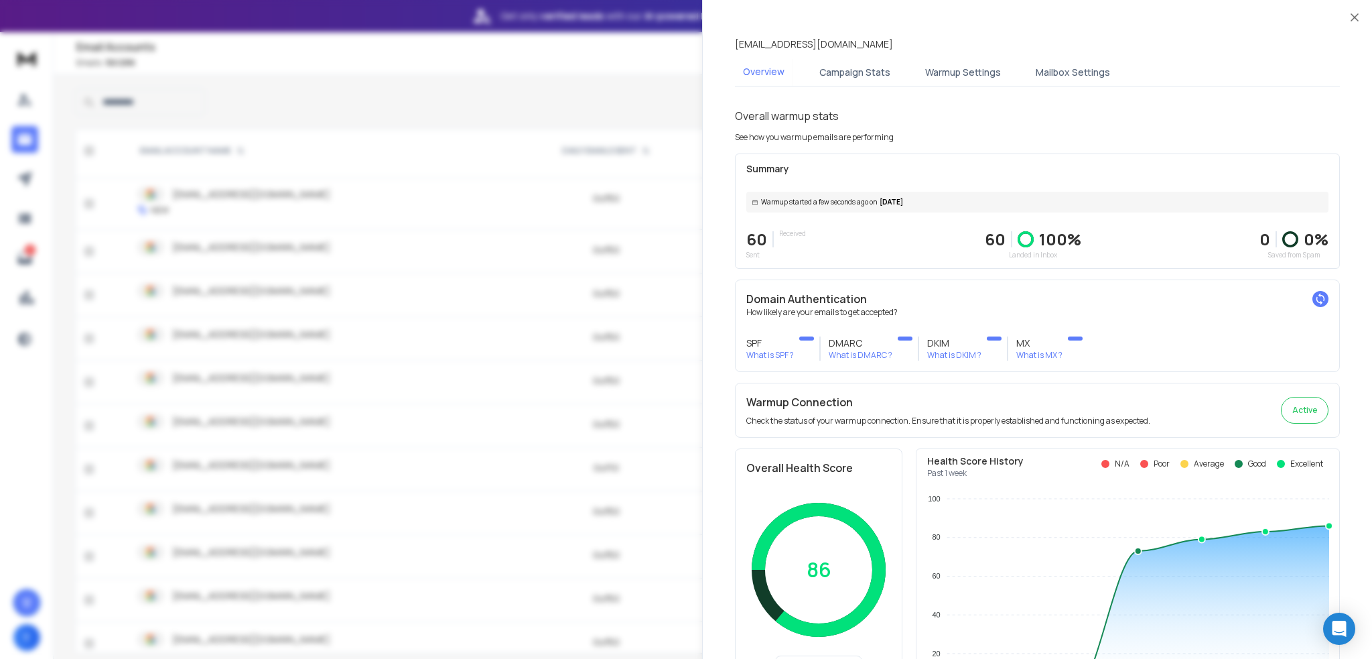
click at [896, 67] on button "Campaign Stats" at bounding box center [855, 72] width 87 height 29
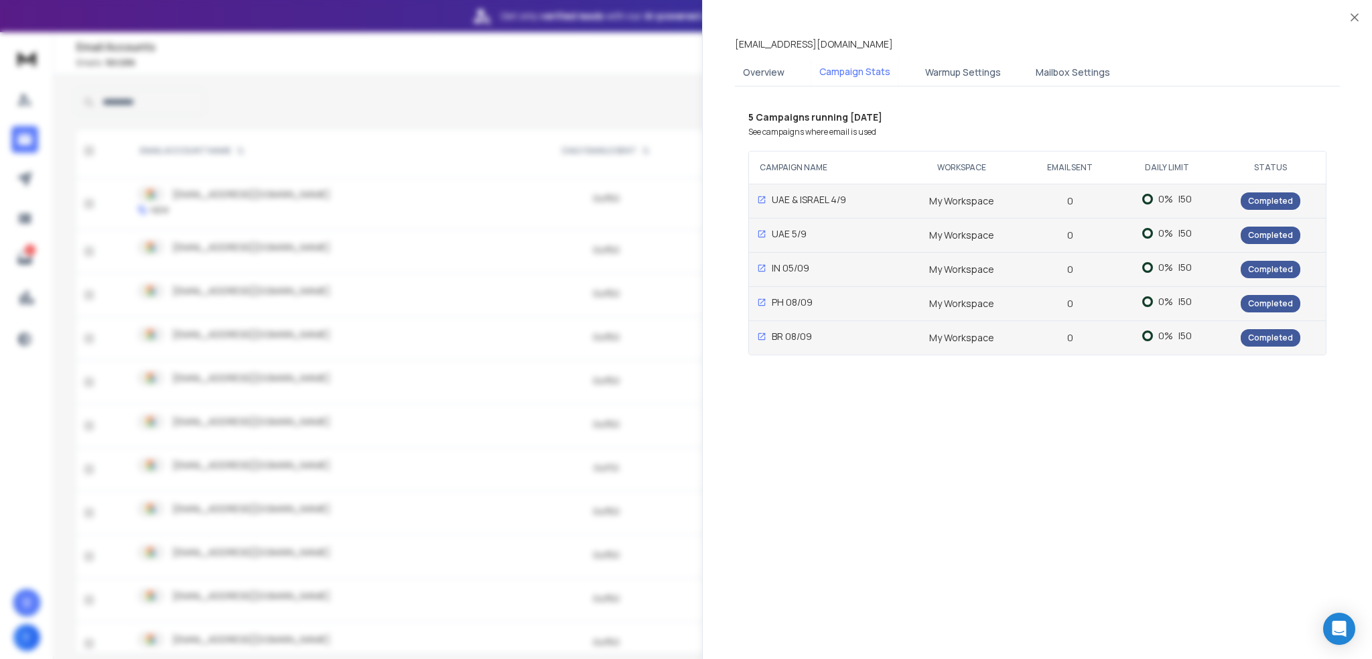
click at [590, 243] on div at bounding box center [686, 329] width 1372 height 659
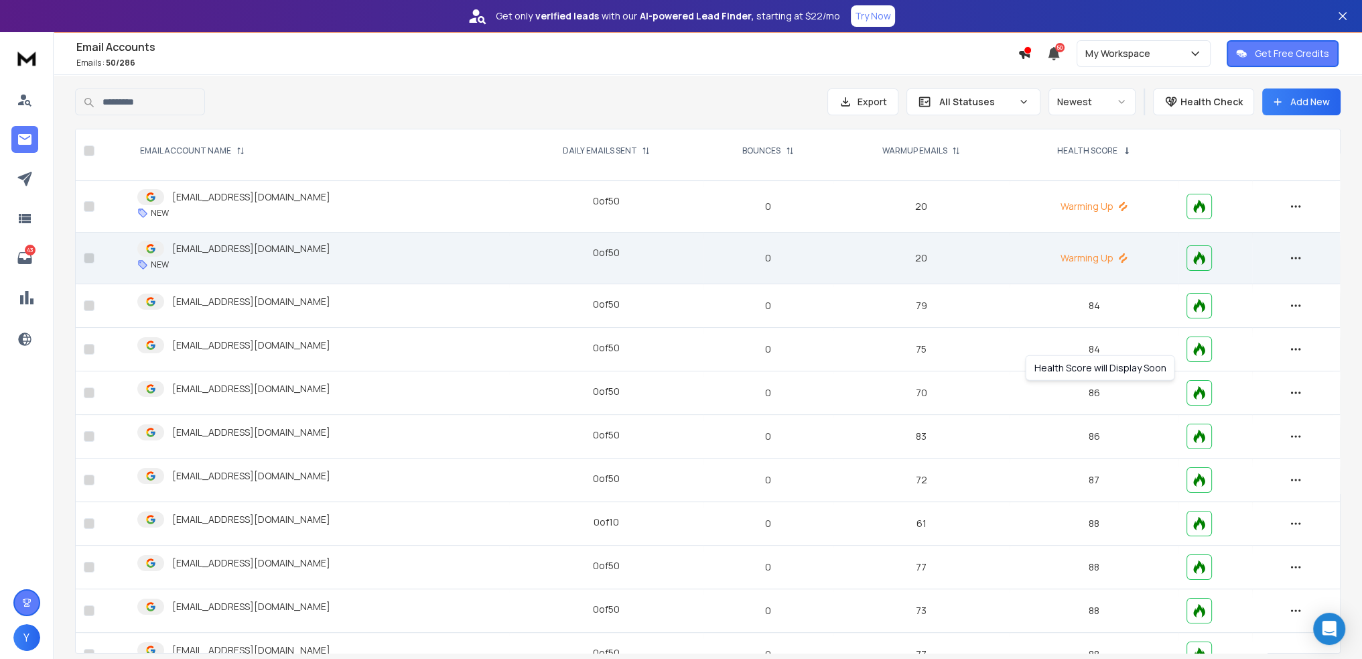
scroll to position [0, 0]
